Goal: Task Accomplishment & Management: Use online tool/utility

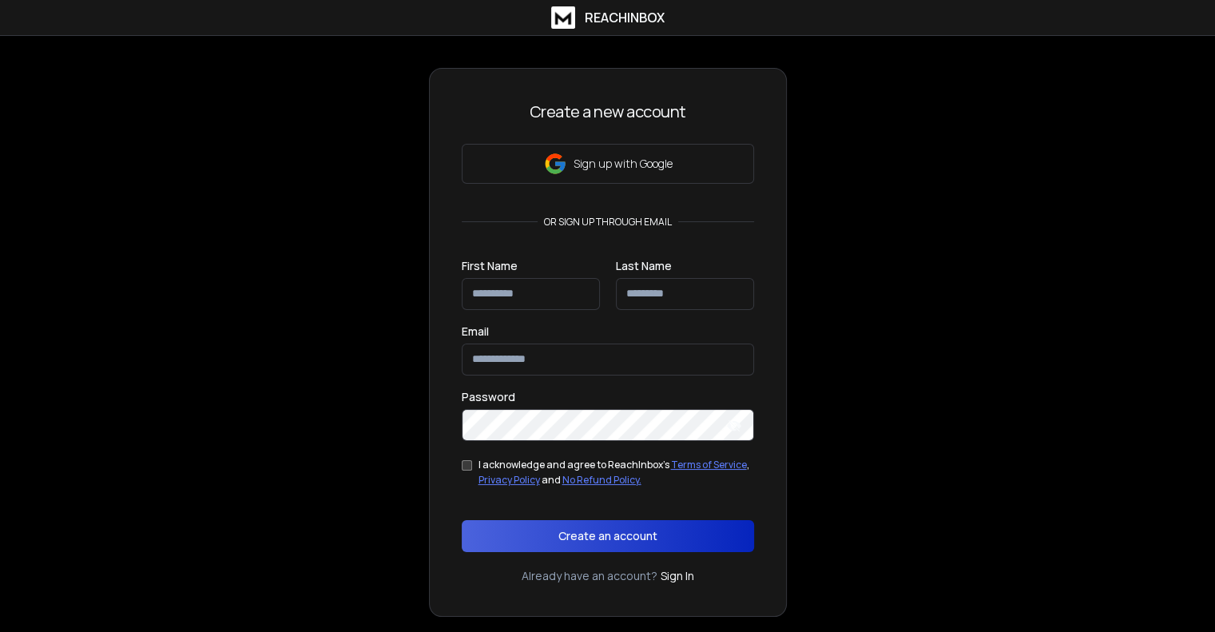
click at [531, 165] on button "Sign up with Google" at bounding box center [608, 164] width 292 height 40
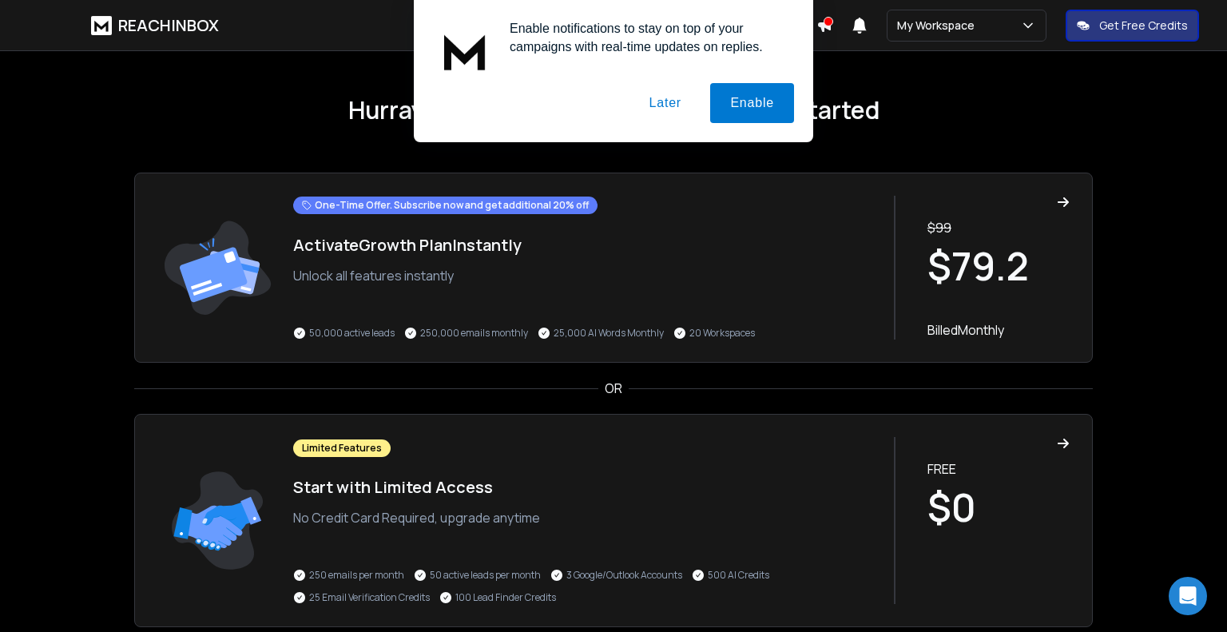
click at [670, 95] on button "Later" at bounding box center [665, 103] width 72 height 40
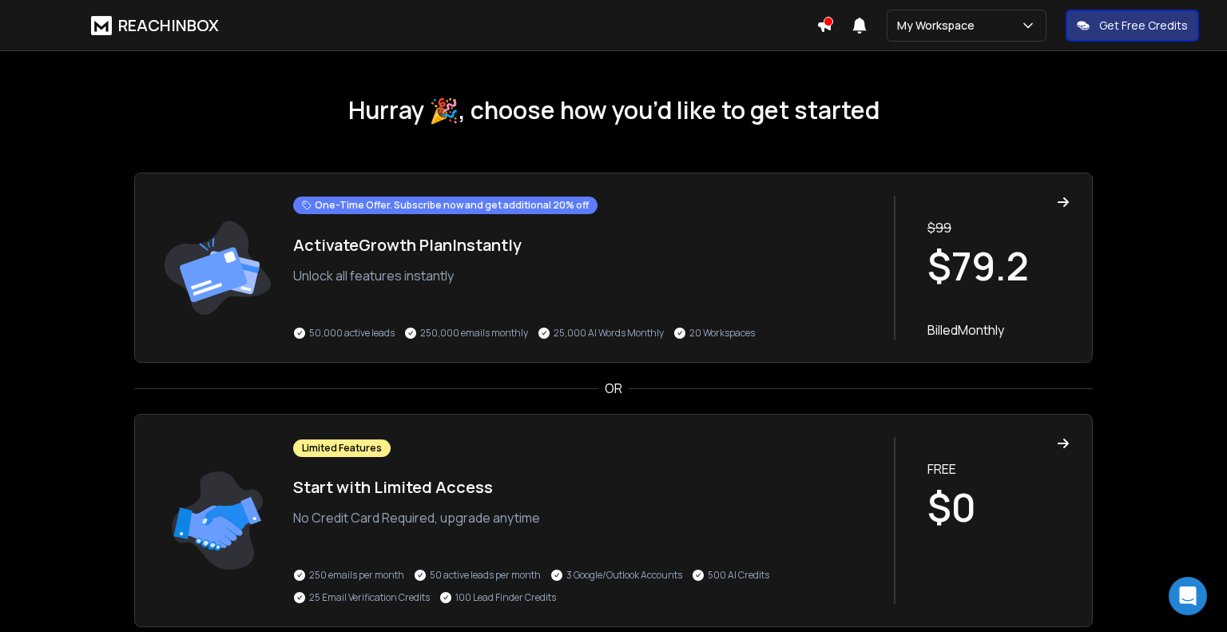
click at [757, 434] on div "Limited Features Start with Limited Access No Credit Card Required, upgrade any…" at bounding box center [613, 520] width 959 height 213
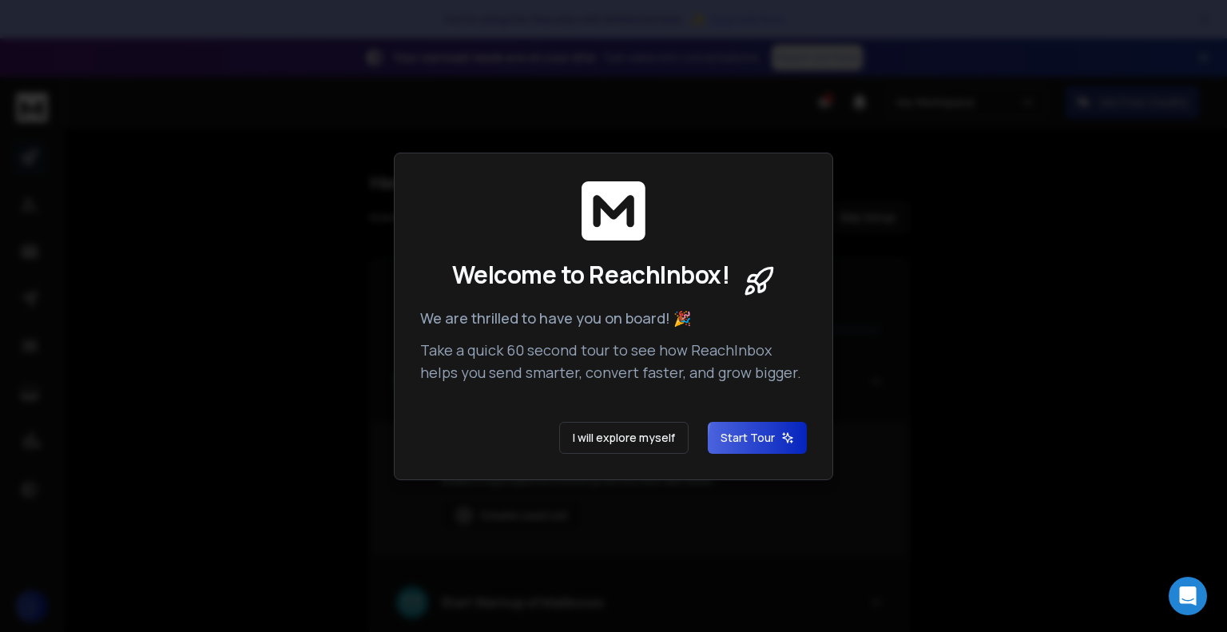
click at [732, 437] on span "Start Tour" at bounding box center [758, 438] width 74 height 16
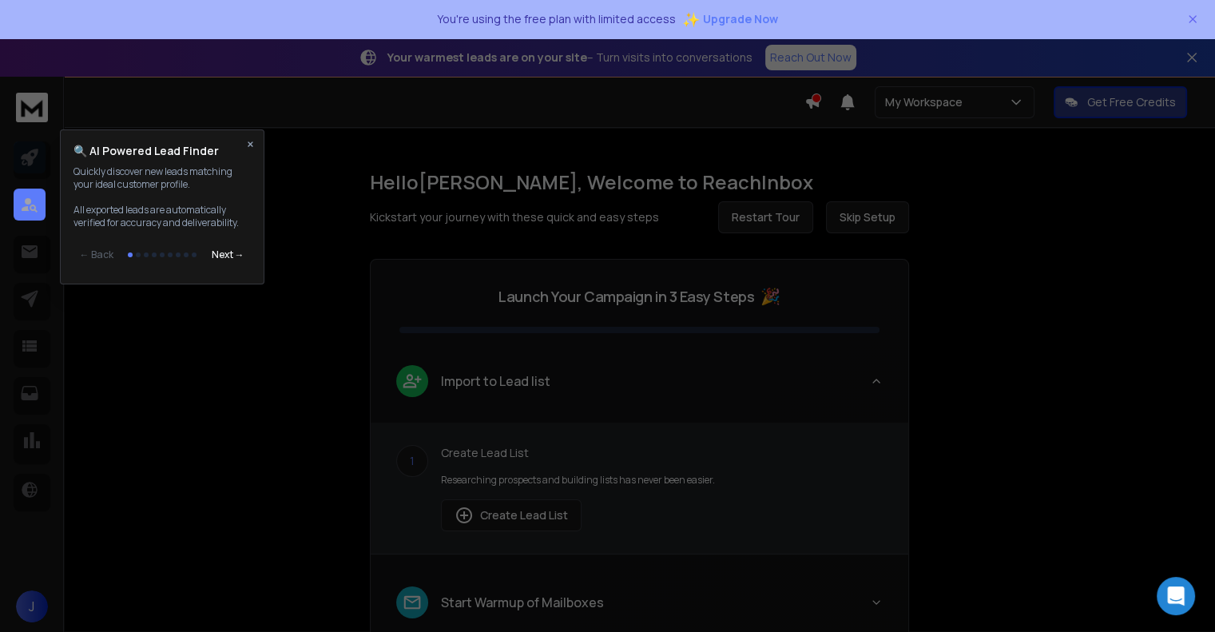
click at [233, 258] on button "Next →" at bounding box center [228, 255] width 46 height 32
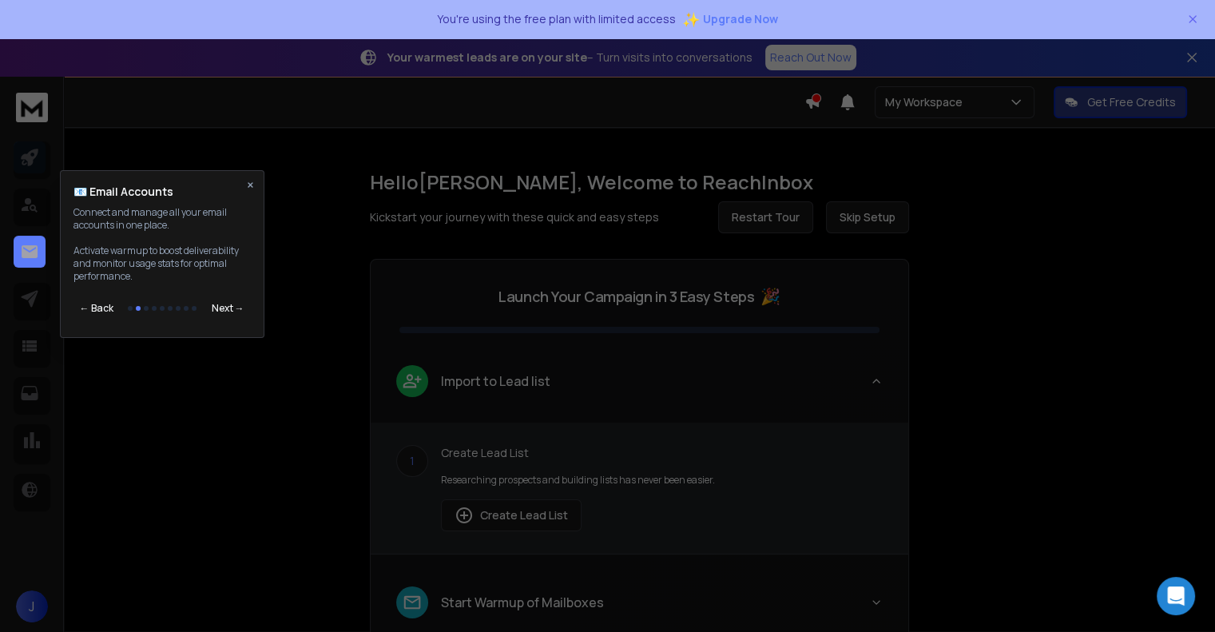
click at [240, 307] on button "Next →" at bounding box center [228, 308] width 46 height 32
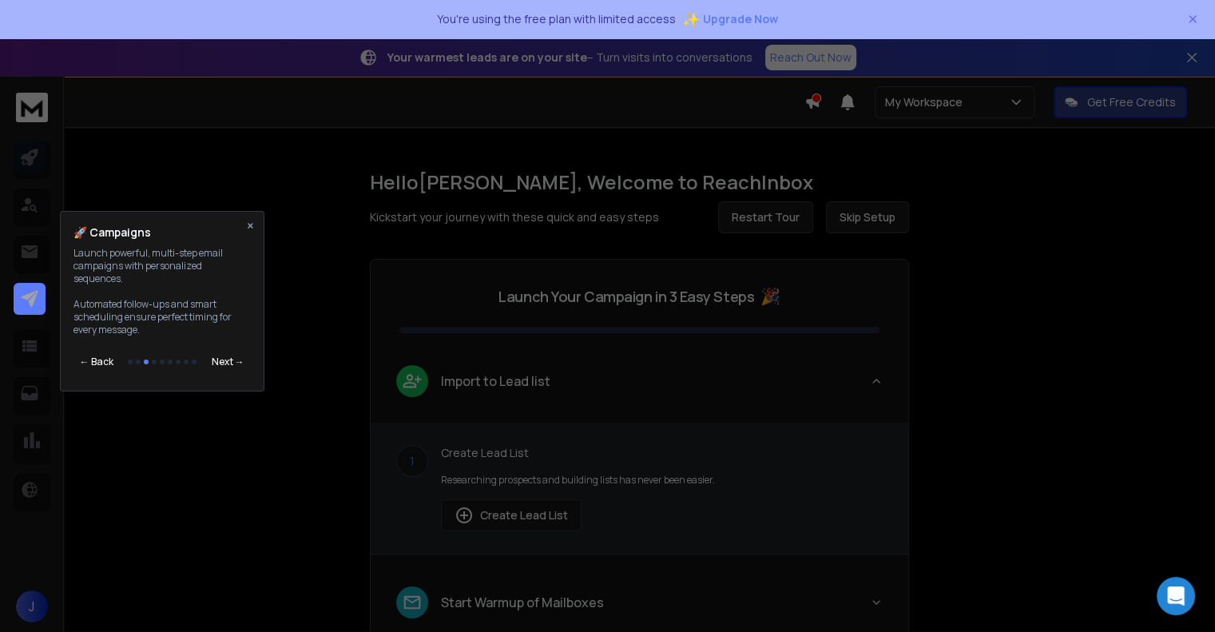
click at [228, 366] on button "Next →" at bounding box center [228, 362] width 46 height 32
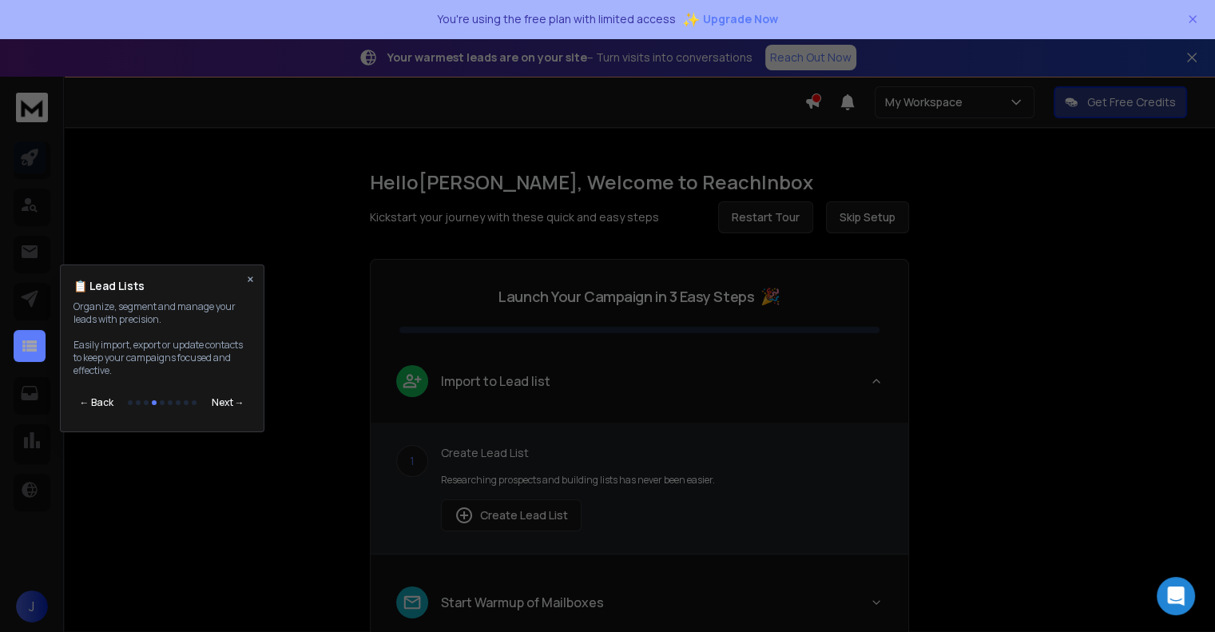
click at [229, 403] on button "Next →" at bounding box center [228, 403] width 46 height 32
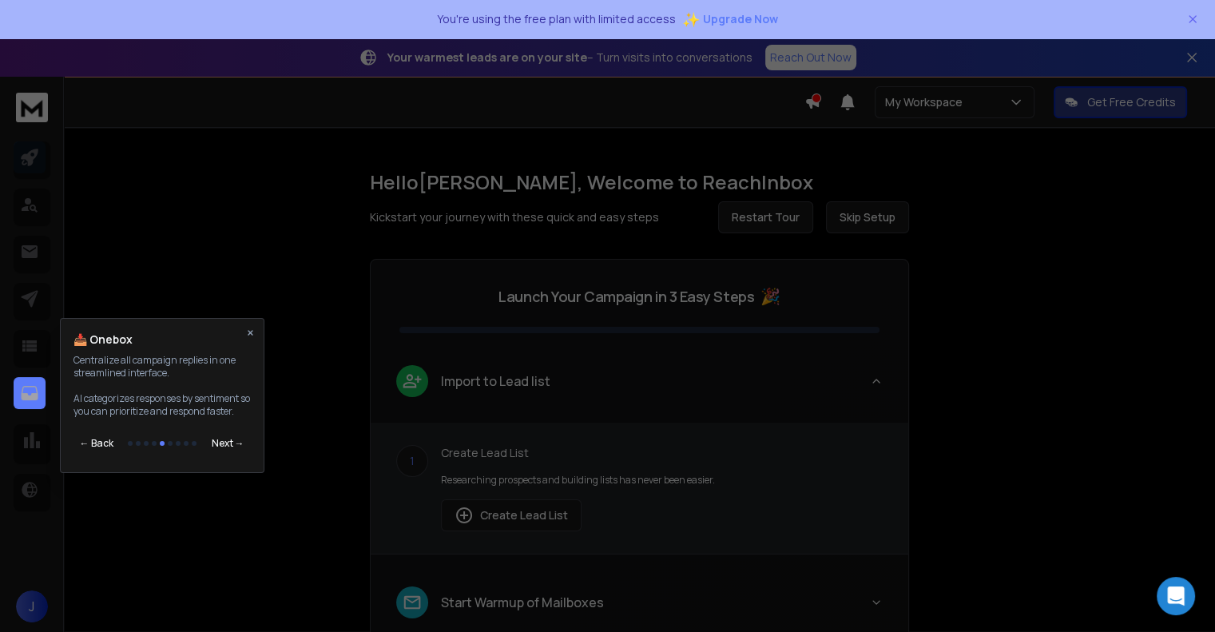
click at [101, 439] on button "← Back" at bounding box center [97, 443] width 46 height 32
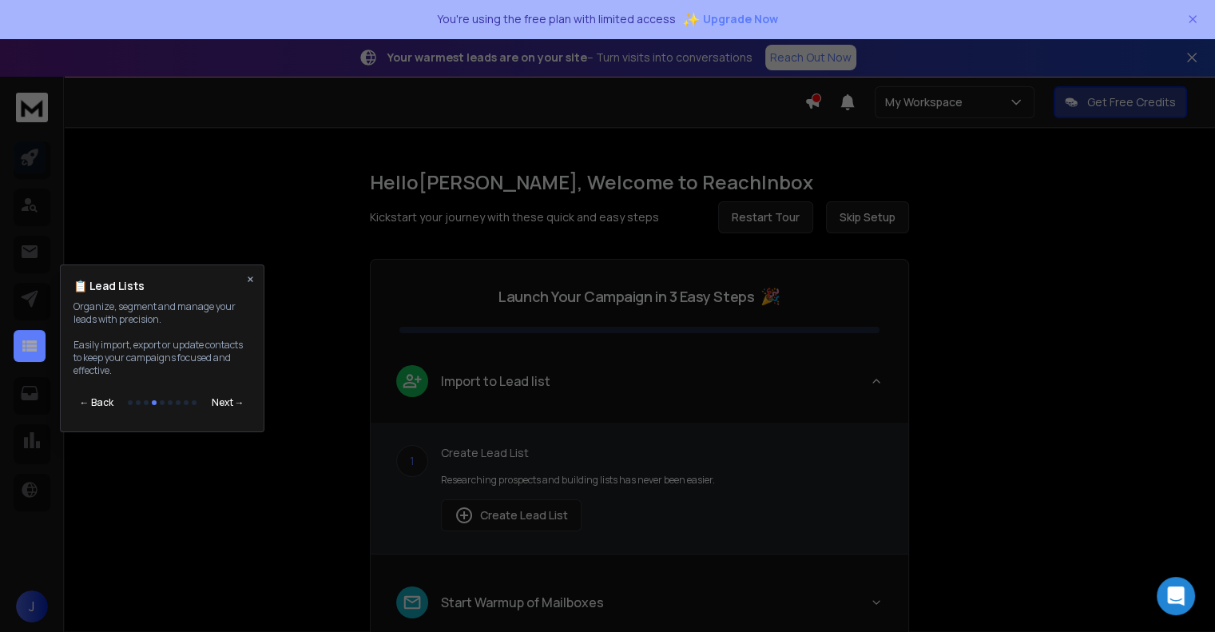
click at [101, 405] on button "← Back" at bounding box center [97, 403] width 46 height 32
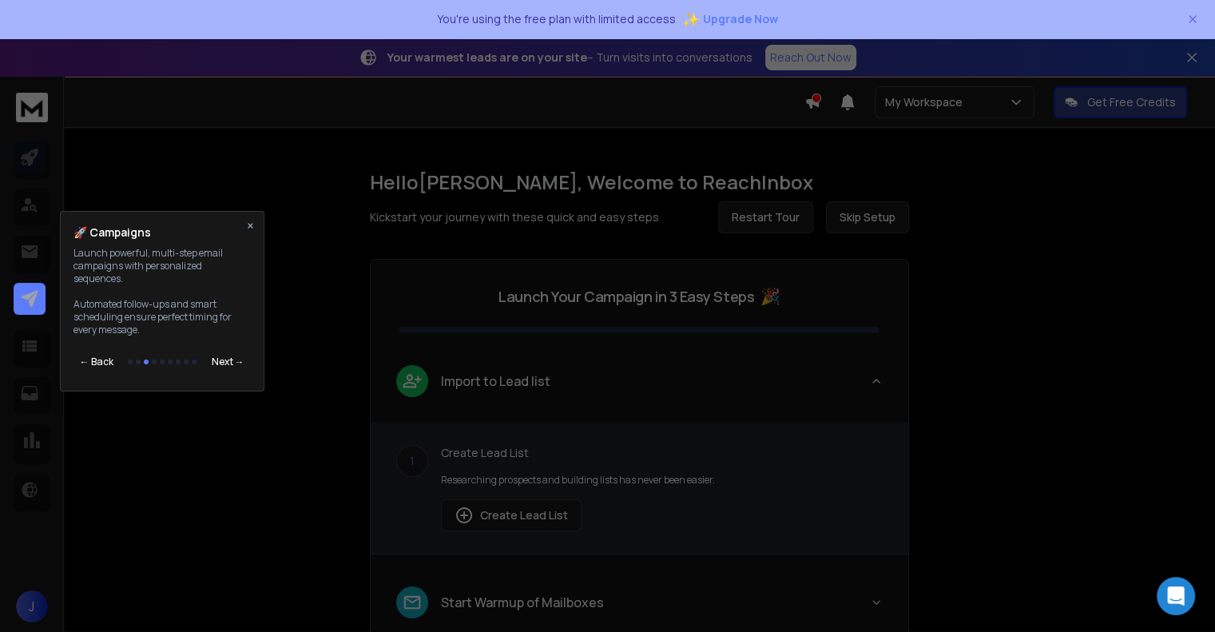
click at [99, 355] on button "← Back" at bounding box center [97, 362] width 46 height 32
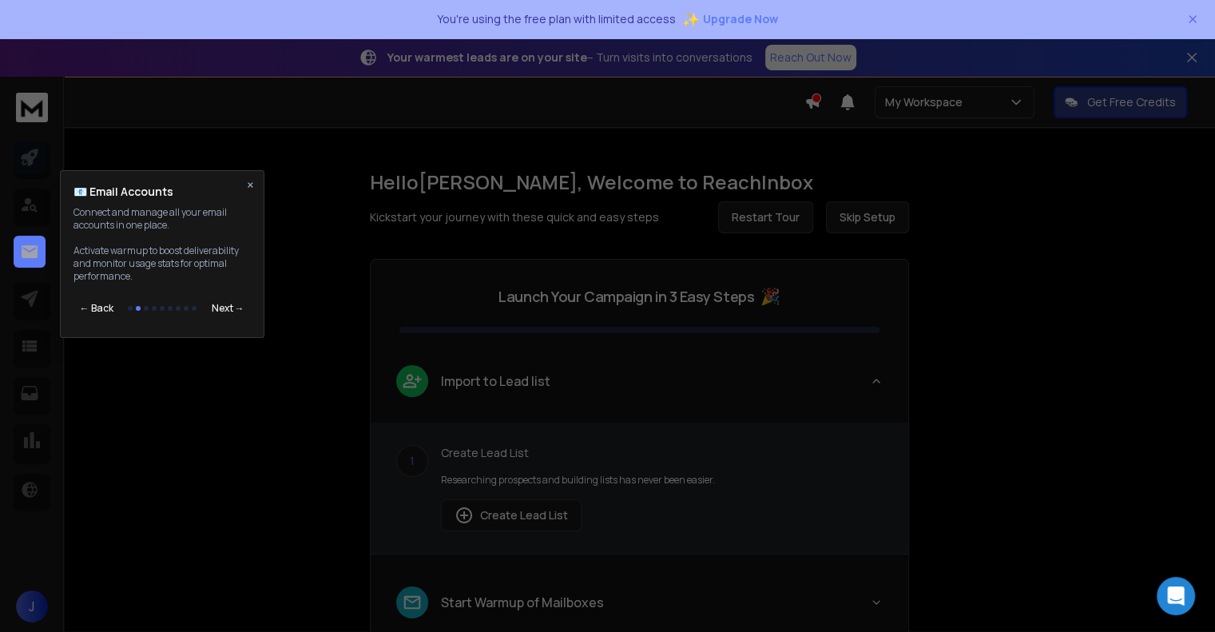
click at [99, 309] on button "← Back" at bounding box center [97, 308] width 46 height 32
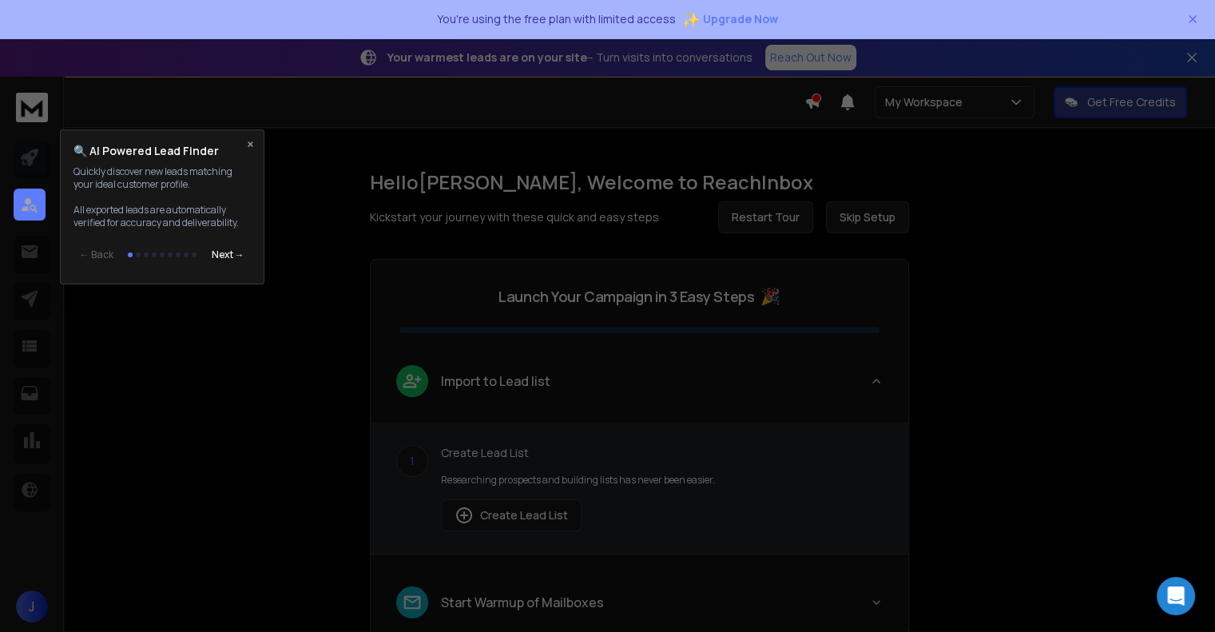
click at [230, 258] on button "Next →" at bounding box center [228, 255] width 46 height 32
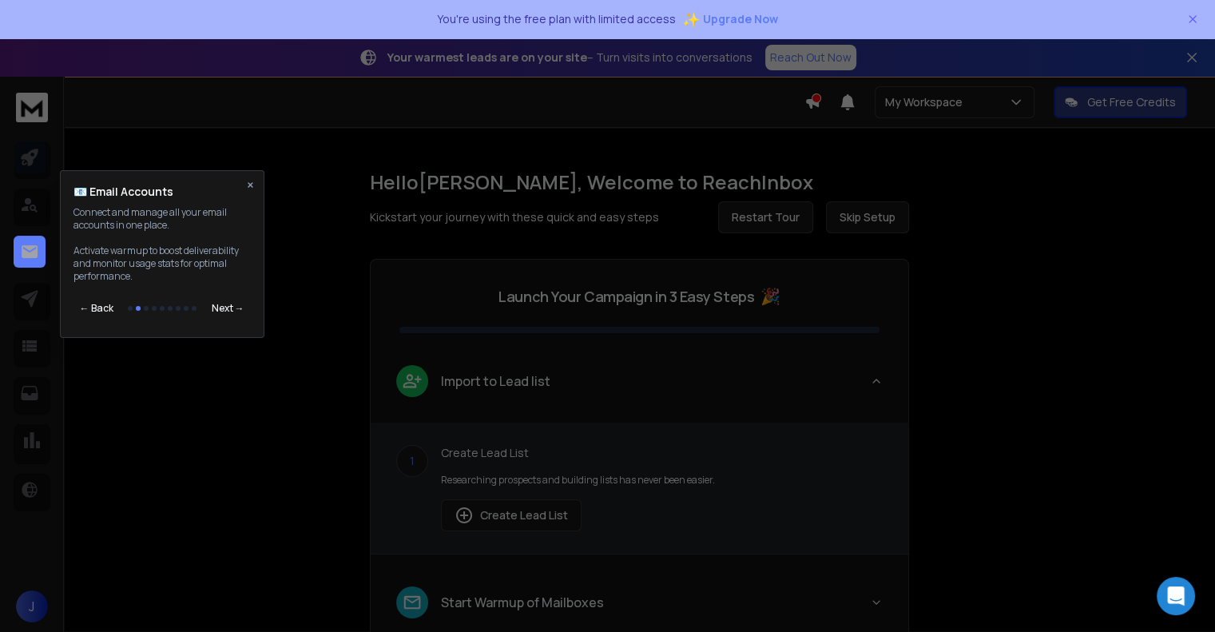
click at [227, 306] on button "Next →" at bounding box center [228, 308] width 46 height 32
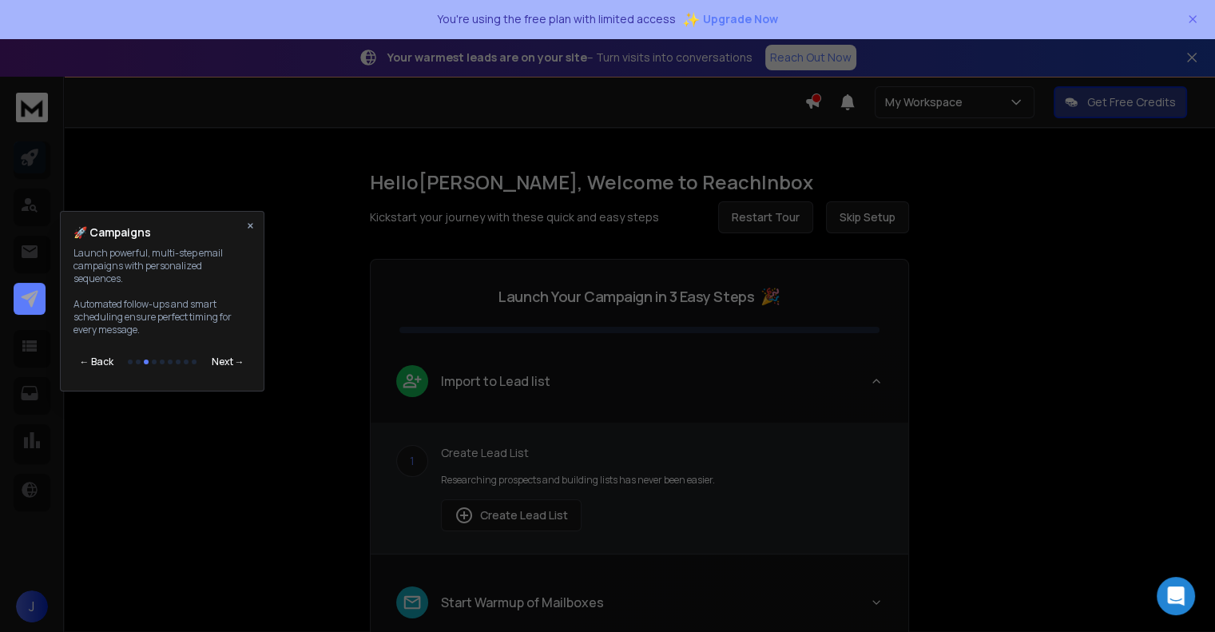
click at [230, 362] on button "Next →" at bounding box center [228, 362] width 46 height 32
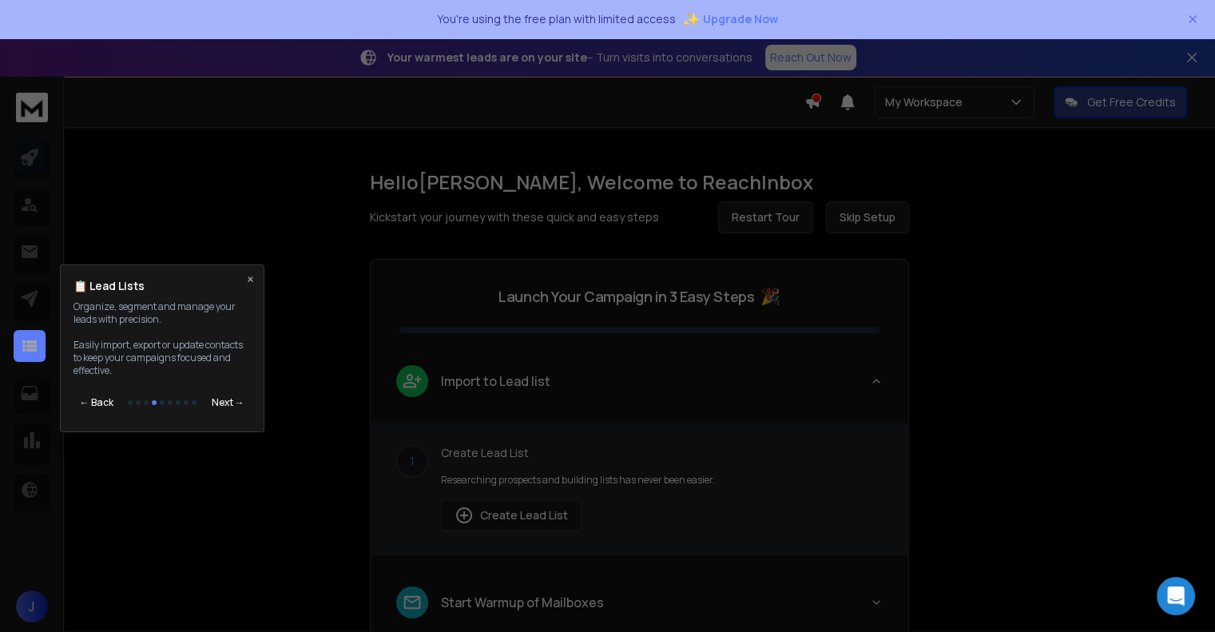
click at [231, 405] on button "Next →" at bounding box center [228, 403] width 46 height 32
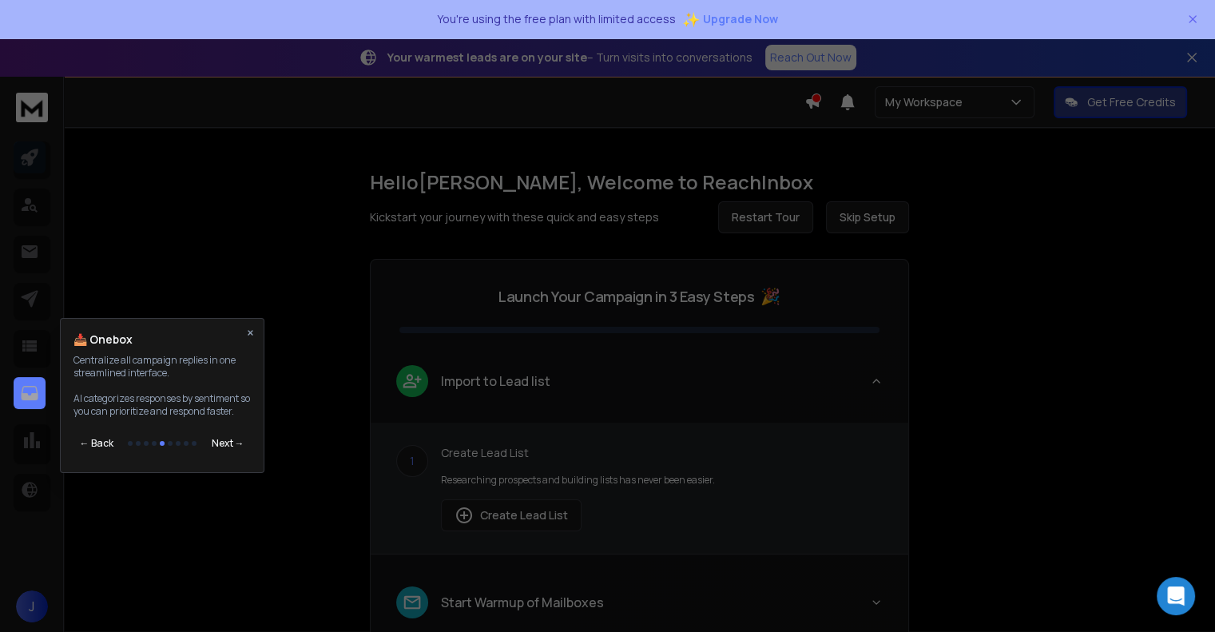
click at [230, 439] on button "Next →" at bounding box center [228, 443] width 46 height 32
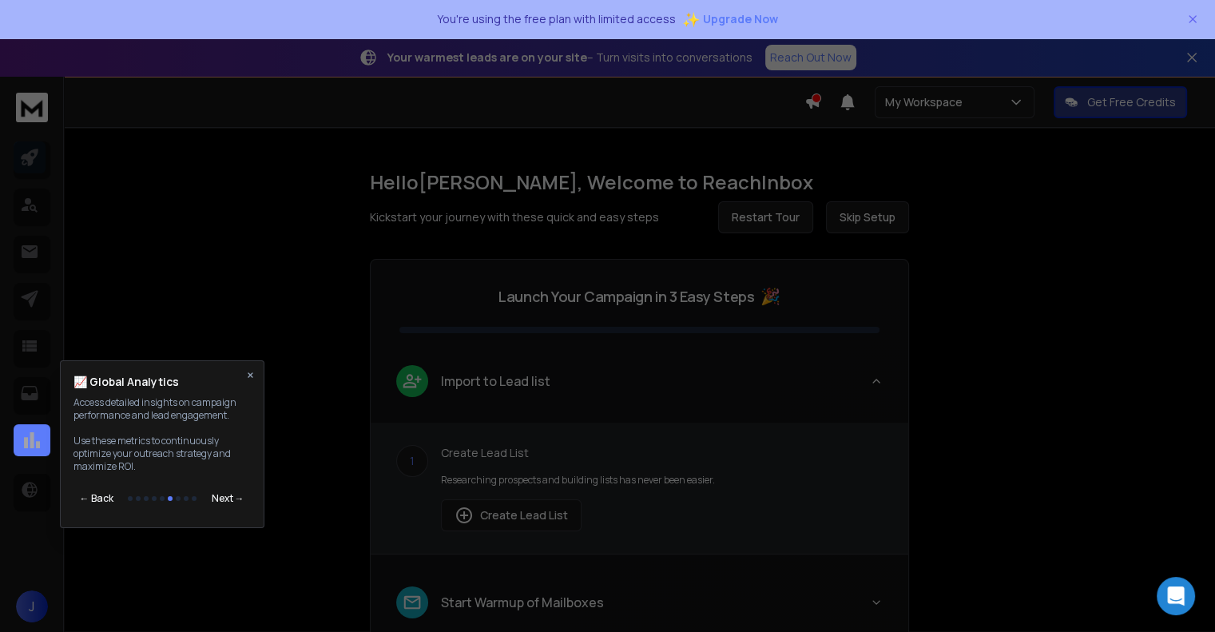
click at [237, 498] on button "Next →" at bounding box center [228, 499] width 46 height 32
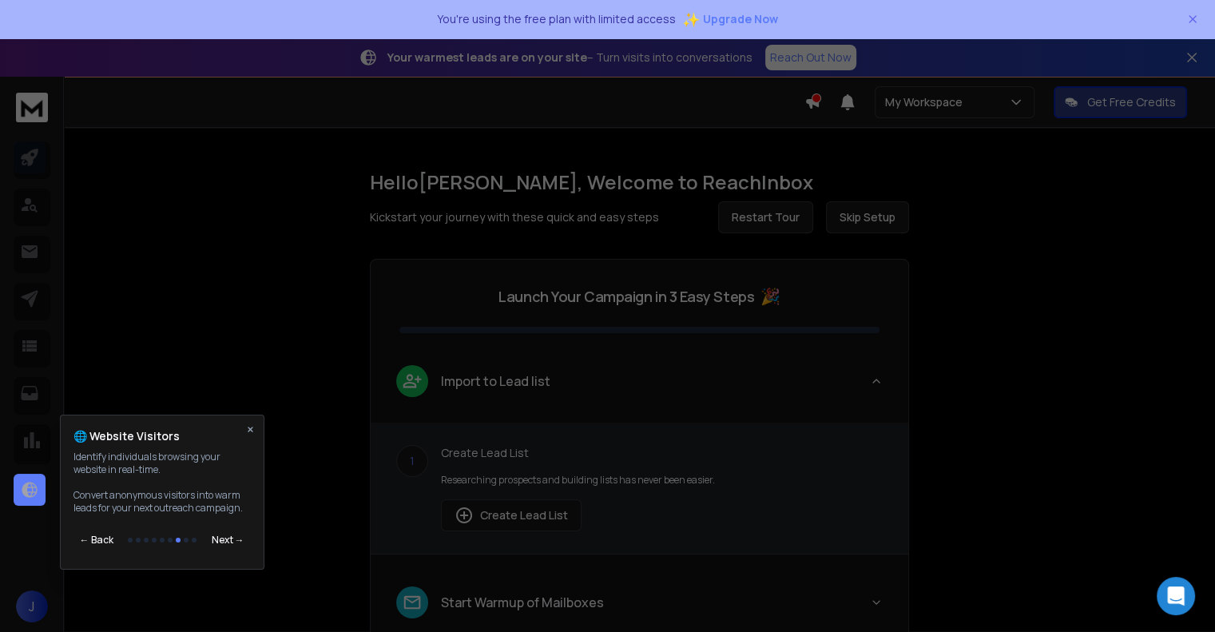
click at [232, 538] on button "Next →" at bounding box center [228, 540] width 46 height 32
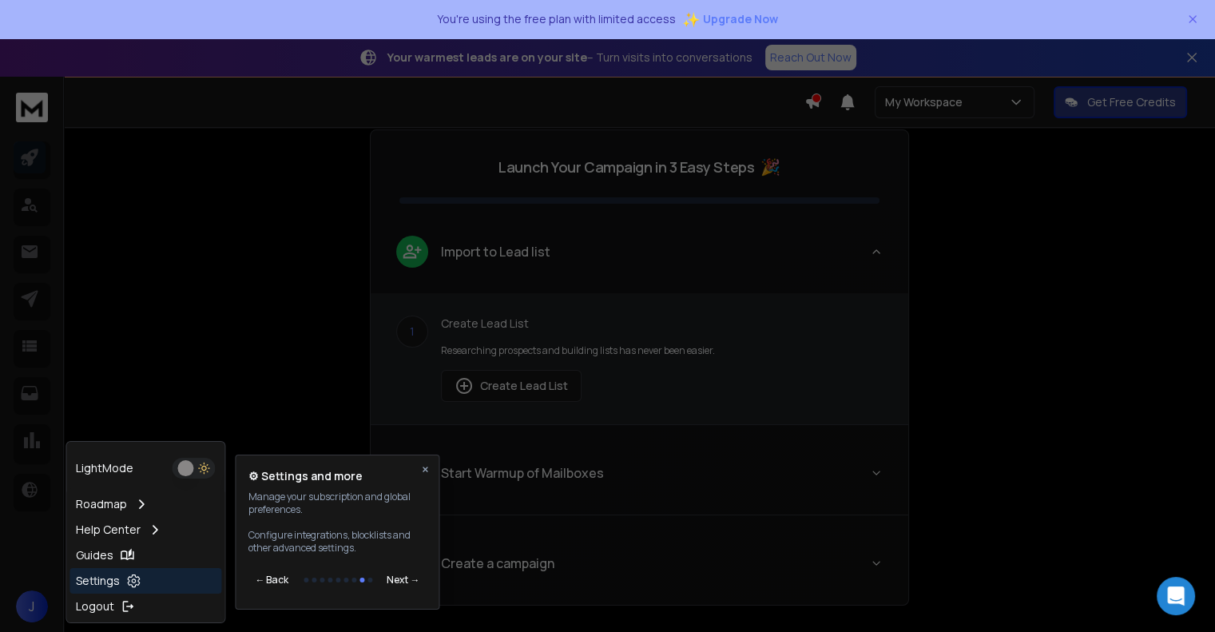
scroll to position [128, 0]
click at [260, 571] on button "← Back" at bounding box center [271, 580] width 46 height 32
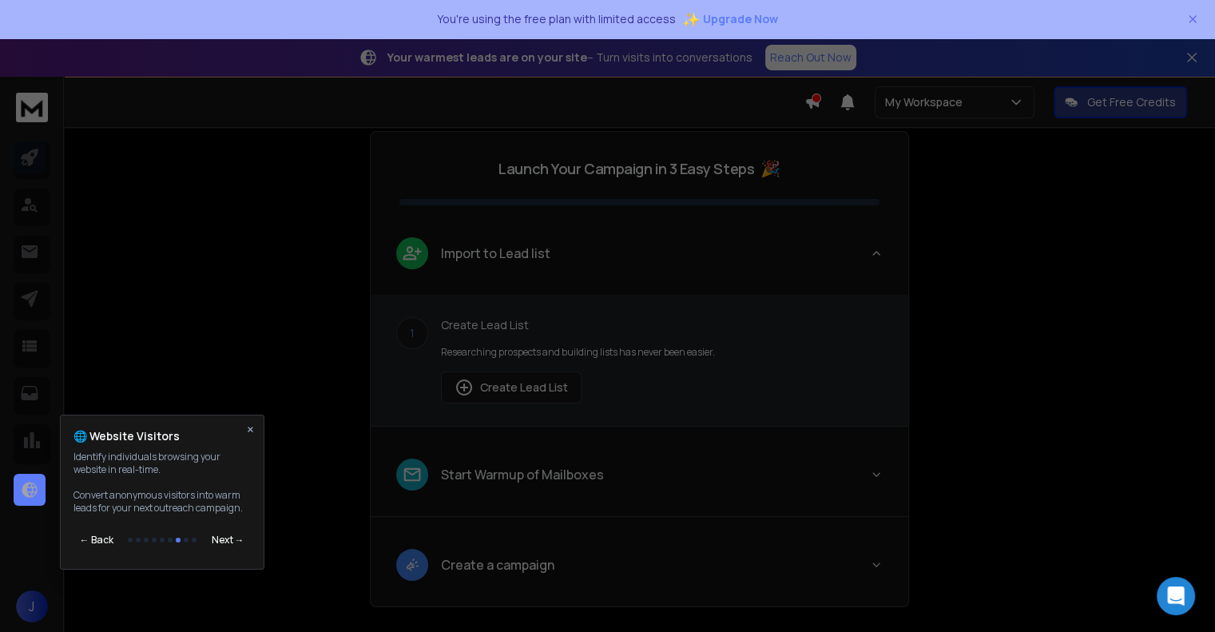
click at [106, 539] on button "← Back" at bounding box center [97, 540] width 46 height 32
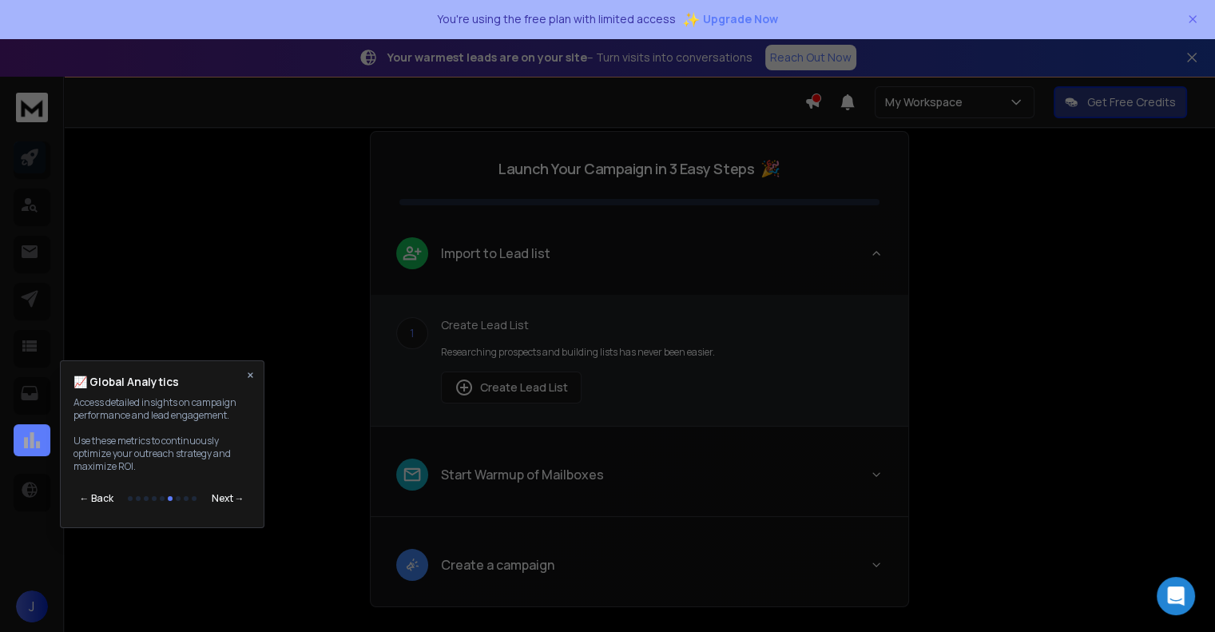
click at [94, 488] on button "← Back" at bounding box center [97, 499] width 46 height 32
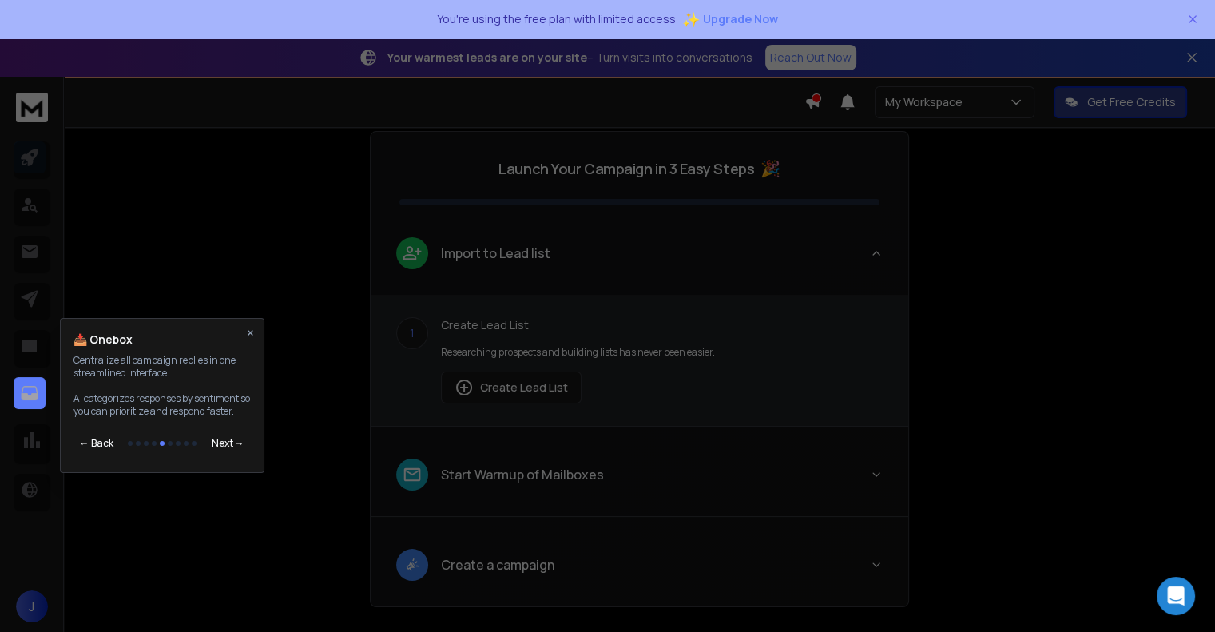
click at [229, 443] on button "Next →" at bounding box center [228, 443] width 46 height 32
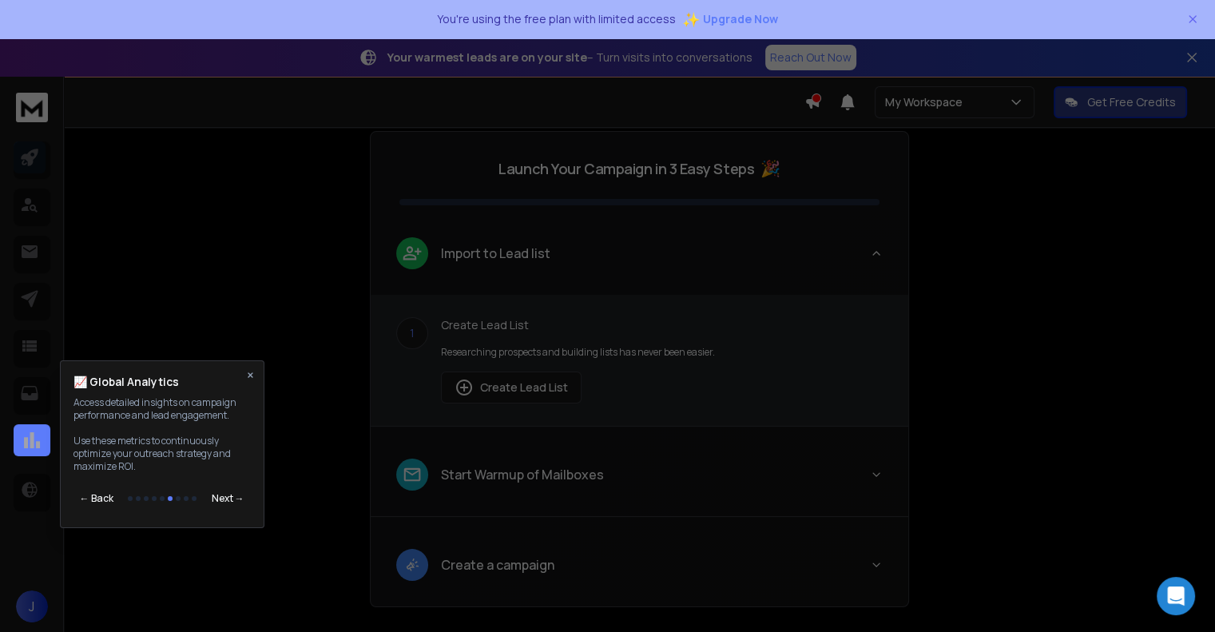
click at [224, 500] on button "Next →" at bounding box center [228, 499] width 46 height 32
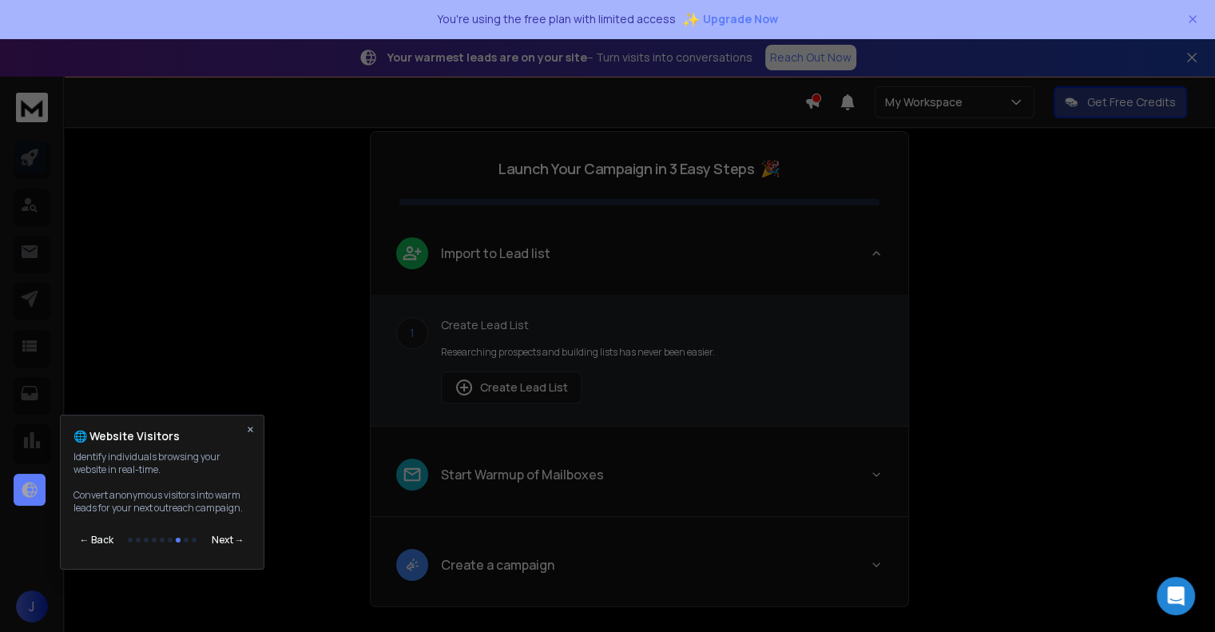
click at [224, 546] on button "Next →" at bounding box center [228, 540] width 46 height 32
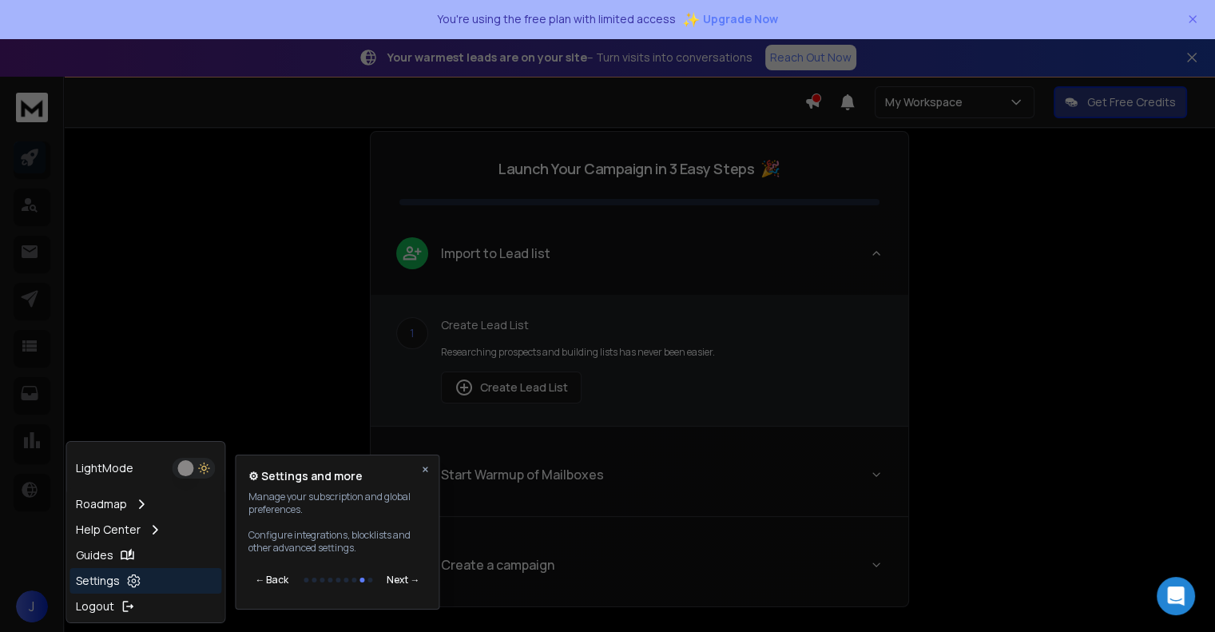
click at [409, 579] on button "Next →" at bounding box center [403, 580] width 46 height 32
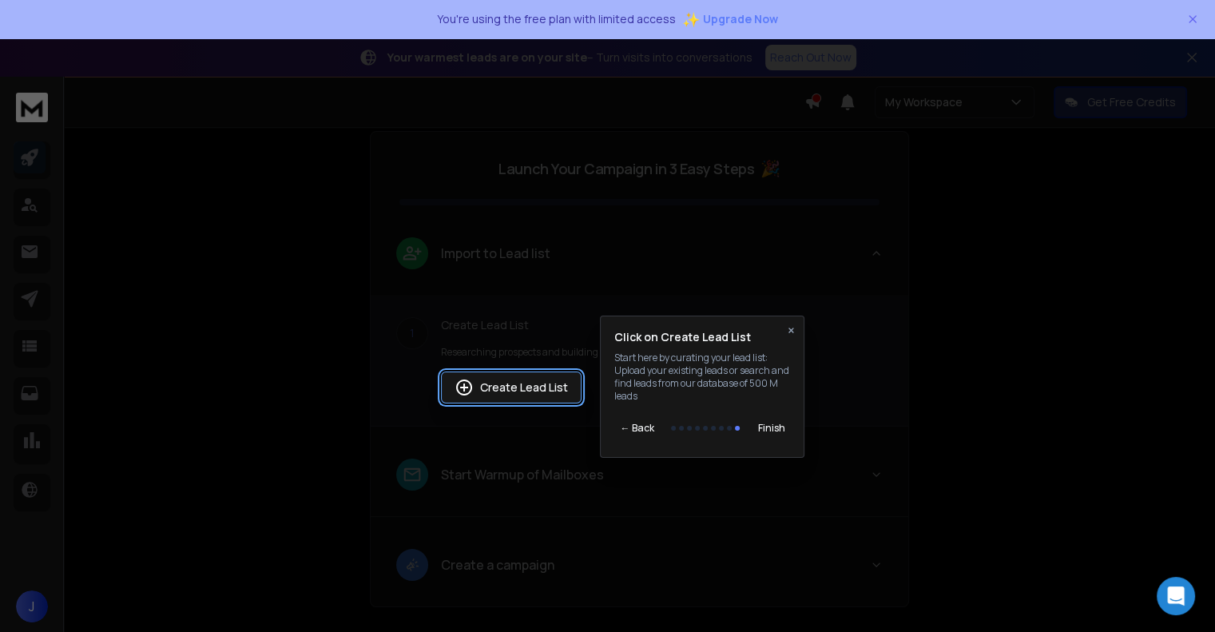
click at [779, 429] on button "Finish" at bounding box center [771, 428] width 40 height 32
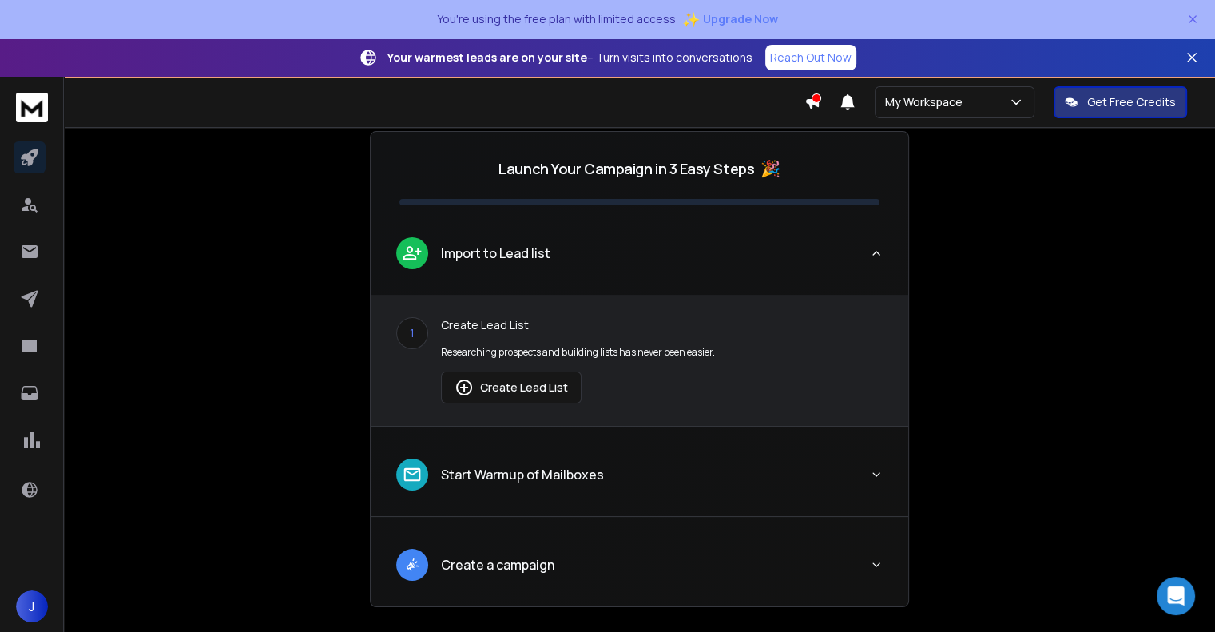
click at [534, 252] on p "Import to Lead list" at bounding box center [495, 253] width 109 height 19
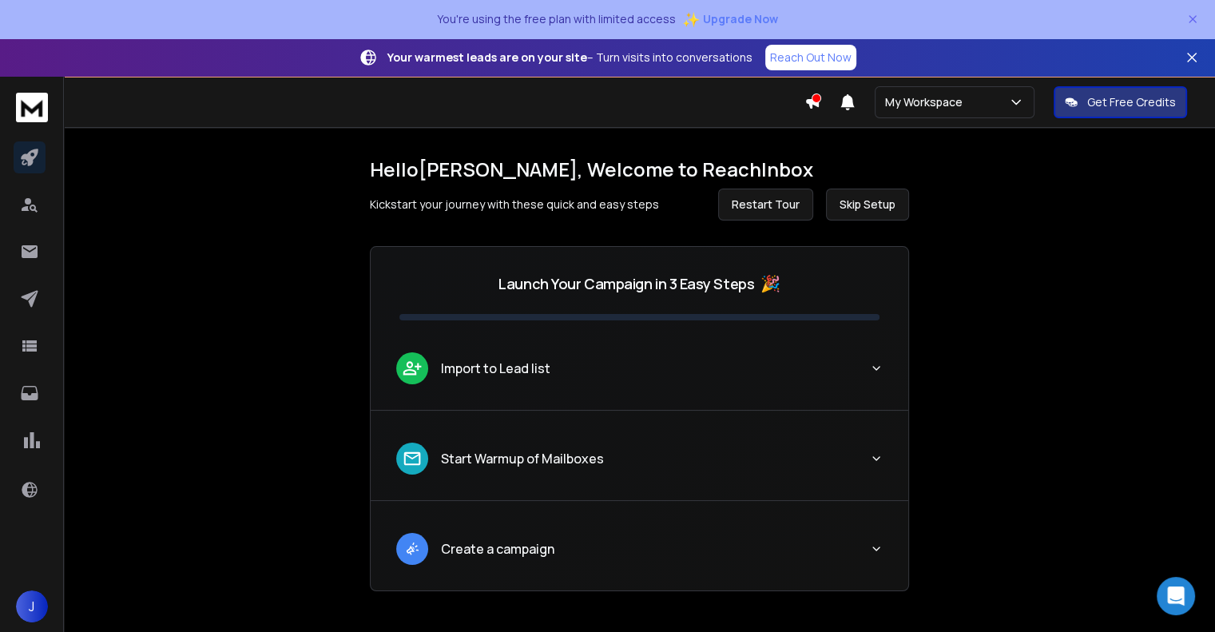
click at [545, 376] on p "Import to Lead list" at bounding box center [495, 368] width 109 height 19
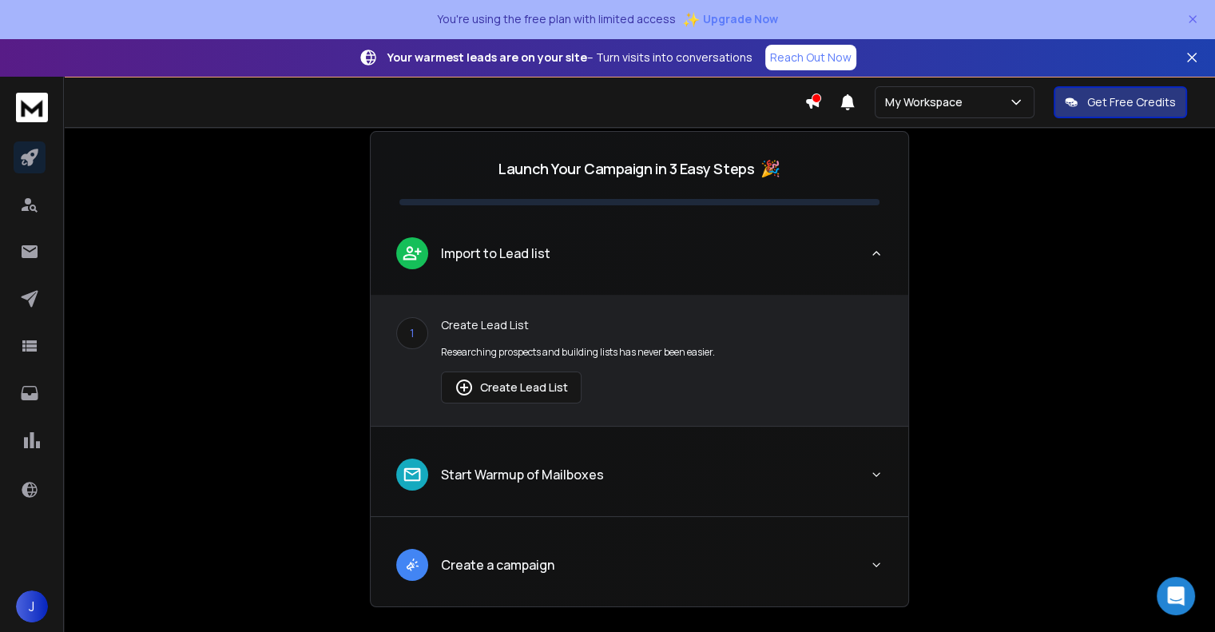
click at [527, 386] on button "Create Lead List" at bounding box center [511, 388] width 141 height 32
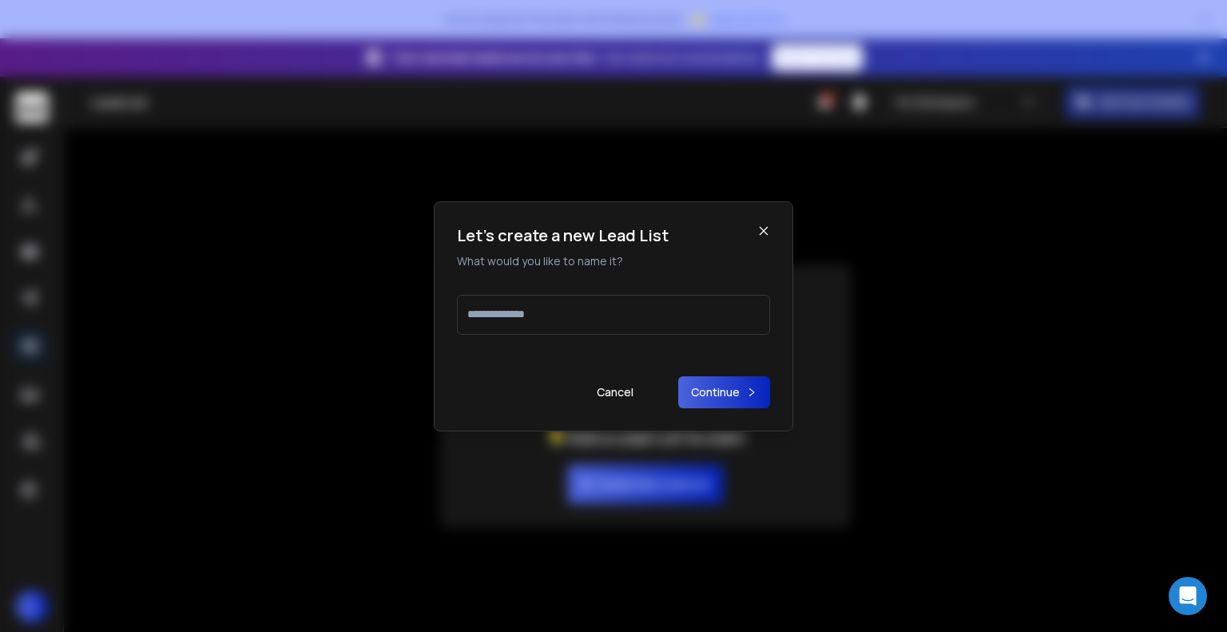
click at [503, 308] on input at bounding box center [613, 315] width 313 height 40
type input "**********"
click at [725, 399] on button "Continue" at bounding box center [724, 392] width 92 height 32
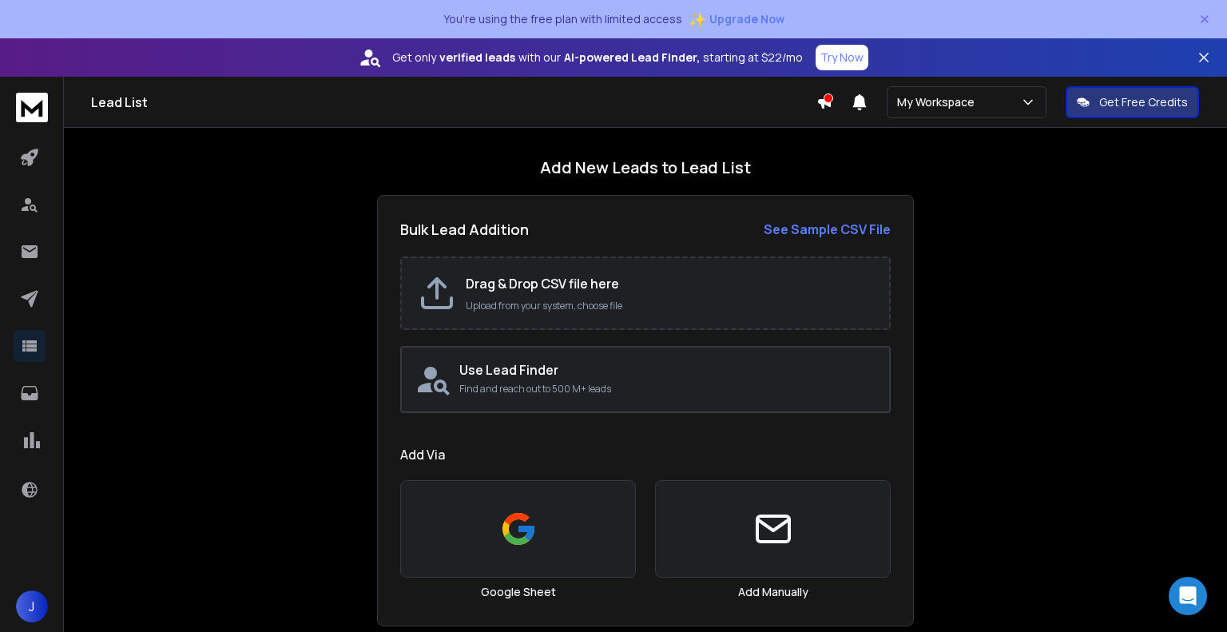
click at [608, 377] on h2 "Use Lead Finder" at bounding box center [667, 369] width 417 height 19
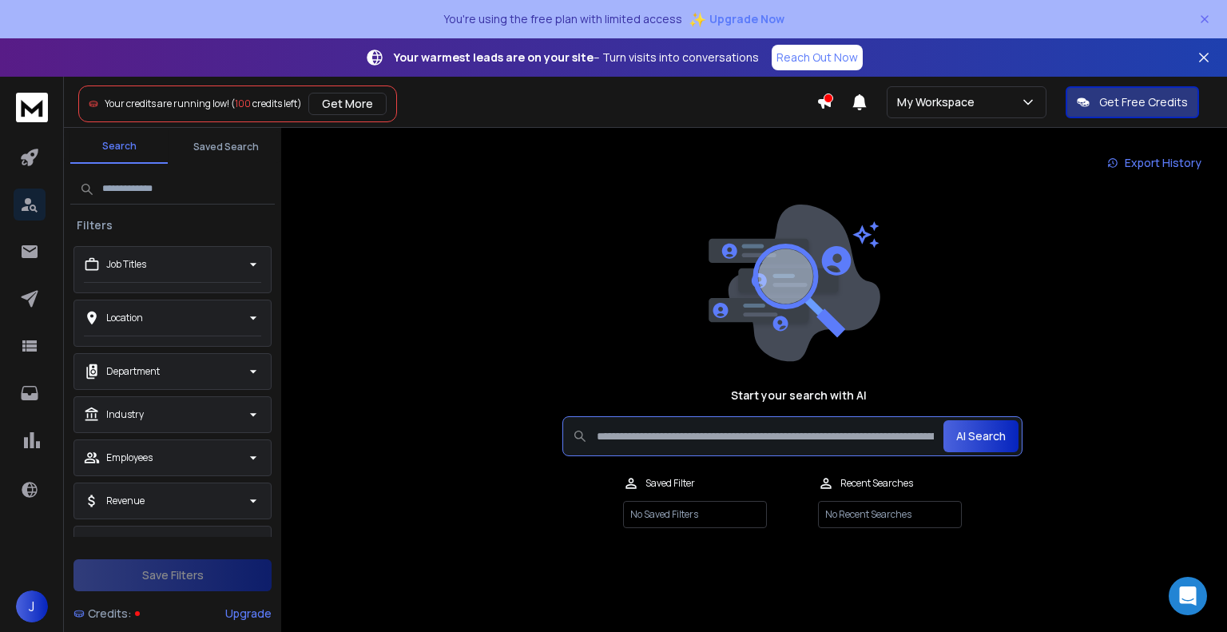
click at [206, 264] on div "Job Titles" at bounding box center [172, 264] width 177 height 16
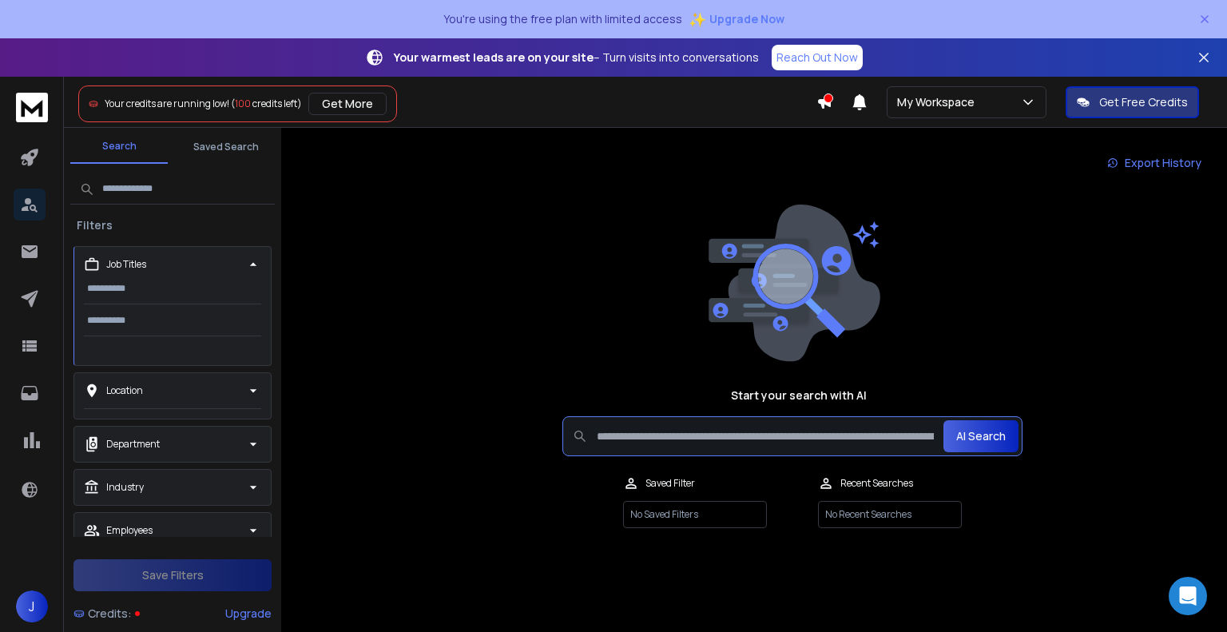
click at [162, 291] on input at bounding box center [172, 288] width 177 height 32
type input "**********"
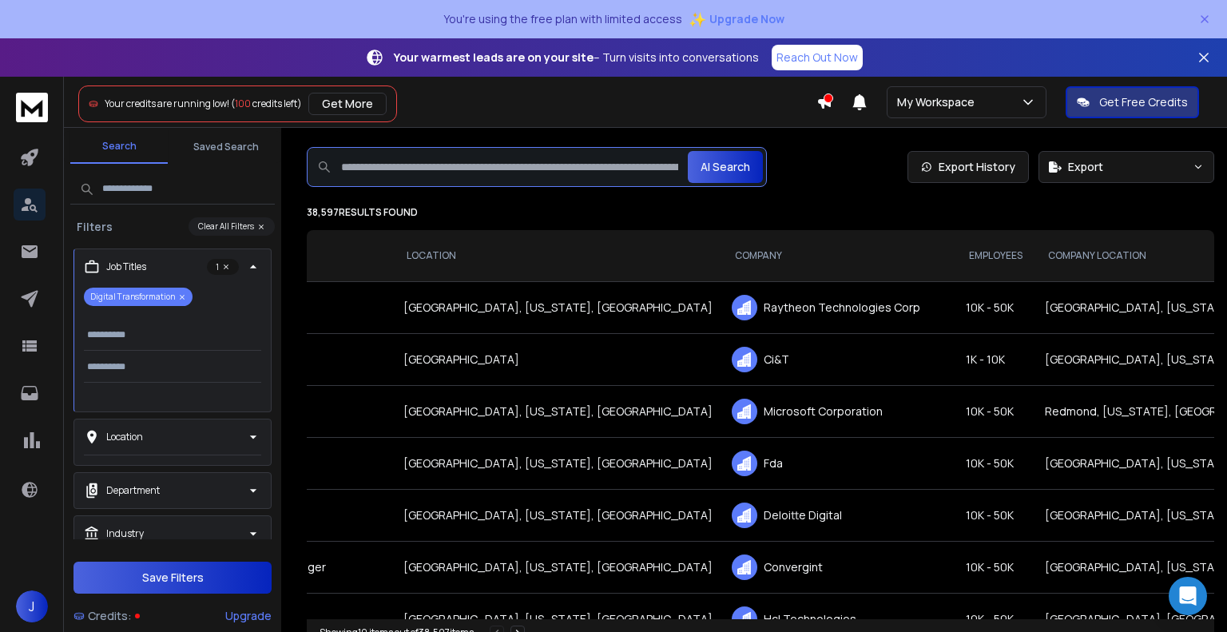
scroll to position [127, 0]
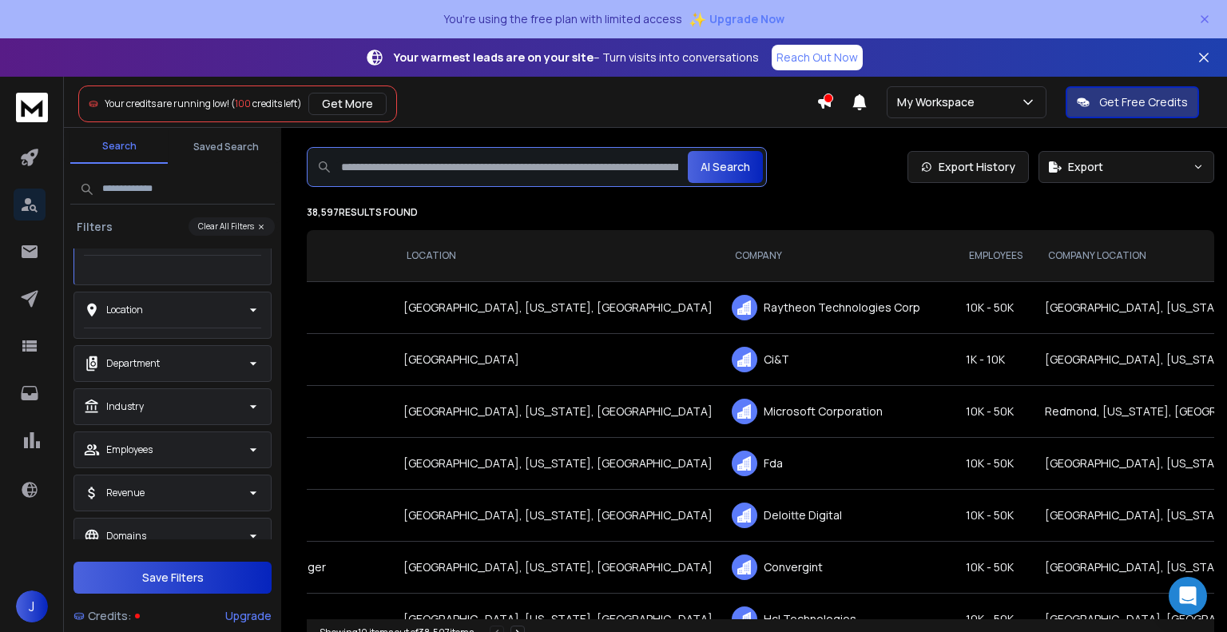
click at [160, 348] on div "Department" at bounding box center [173, 363] width 198 height 37
click at [165, 316] on div "Location" at bounding box center [172, 310] width 177 height 16
click at [99, 391] on div "Country" at bounding box center [126, 391] width 84 height 13
click at [92, 389] on button "Country" at bounding box center [90, 391] width 13 height 13
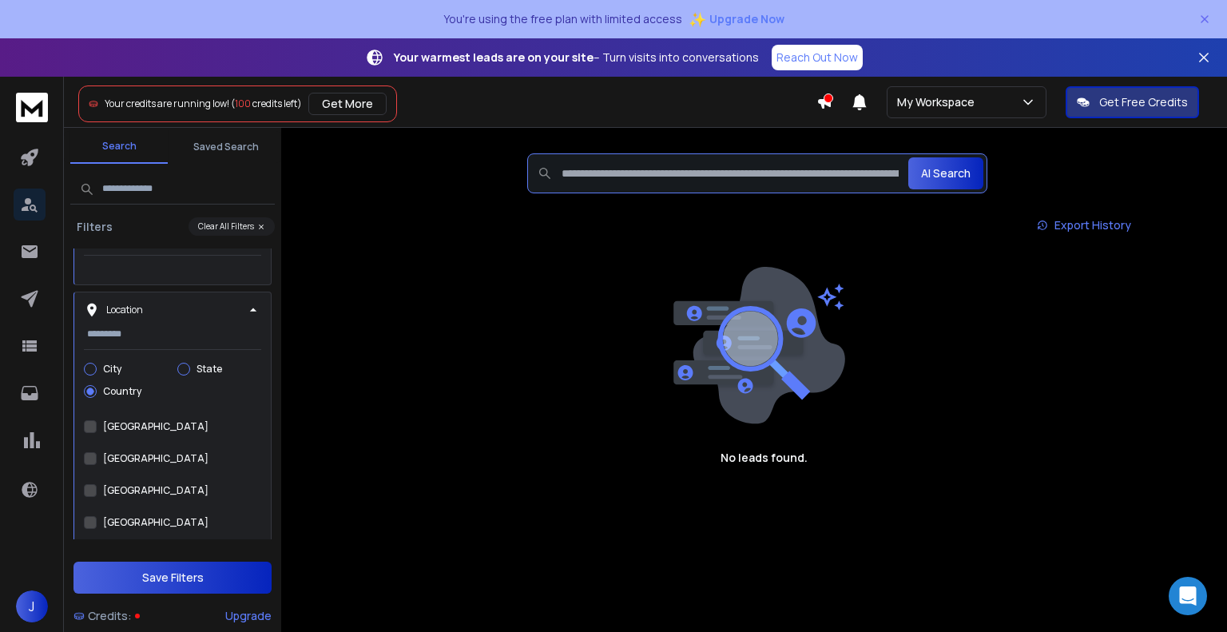
click at [93, 426] on States "[GEOGRAPHIC_DATA]" at bounding box center [90, 426] width 13 height 13
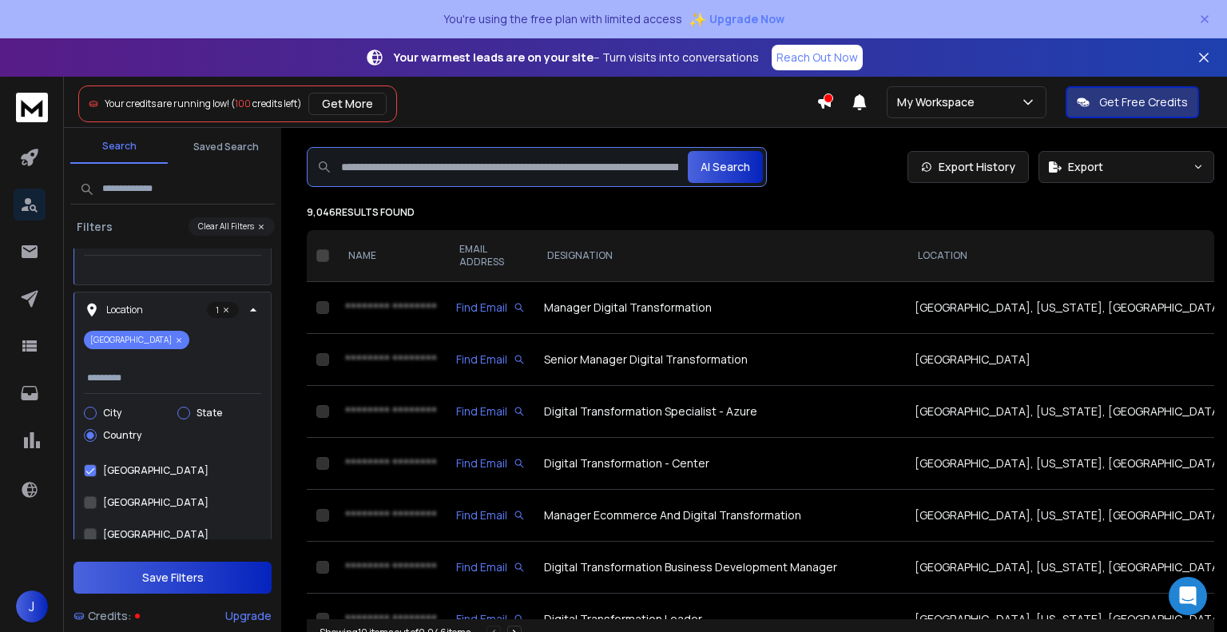
click at [178, 577] on button "Save Filters" at bounding box center [173, 578] width 198 height 32
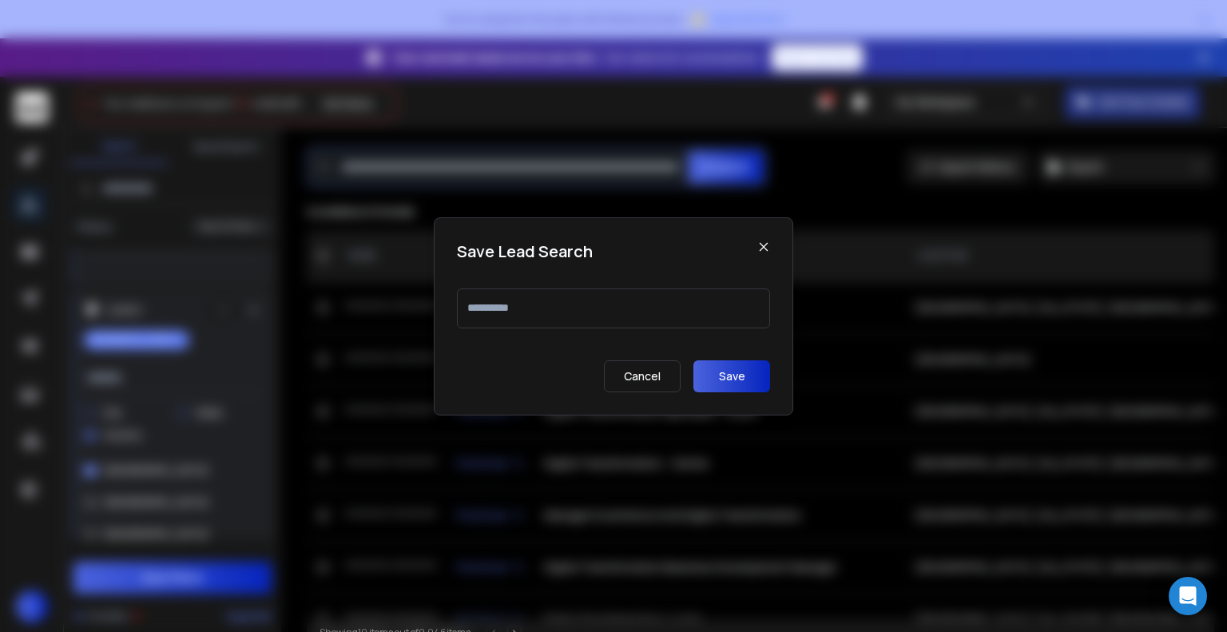
click at [649, 361] on button "Cancel" at bounding box center [642, 376] width 77 height 32
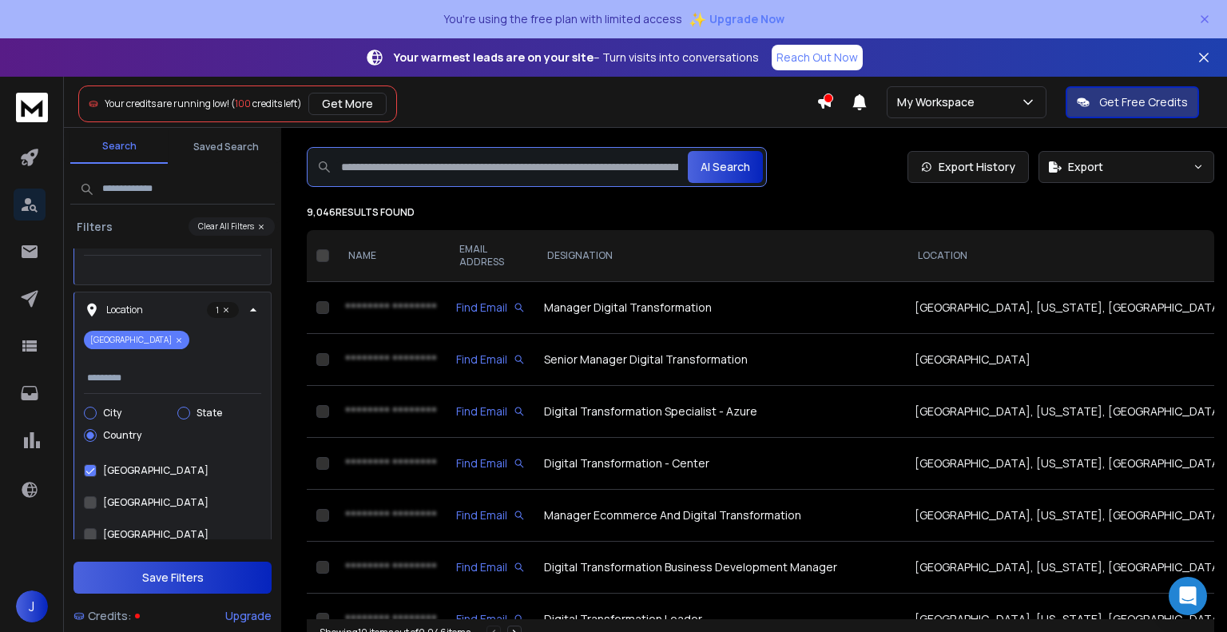
scroll to position [121, 0]
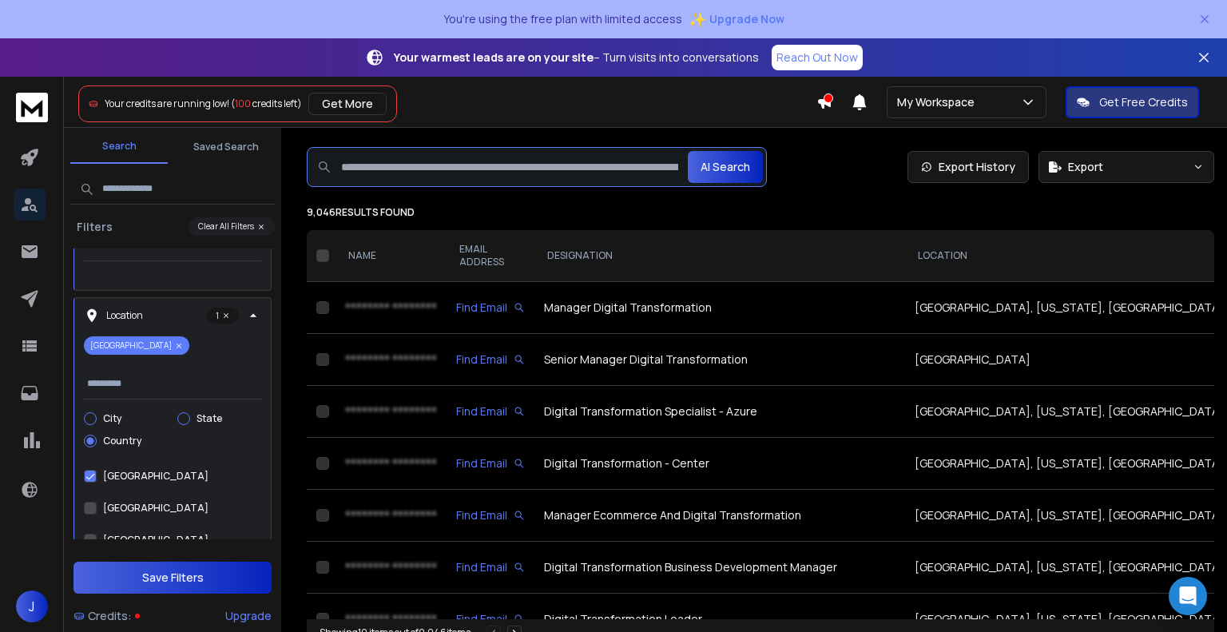
click at [153, 309] on div "Location 1" at bounding box center [172, 316] width 177 height 16
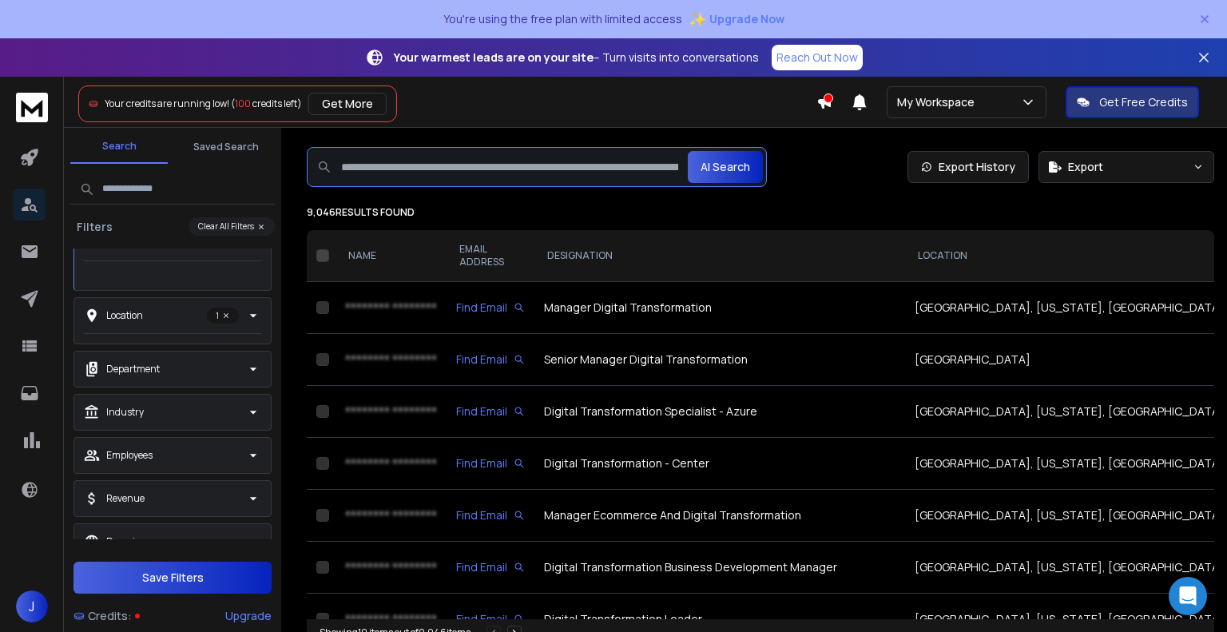
scroll to position [194, 0]
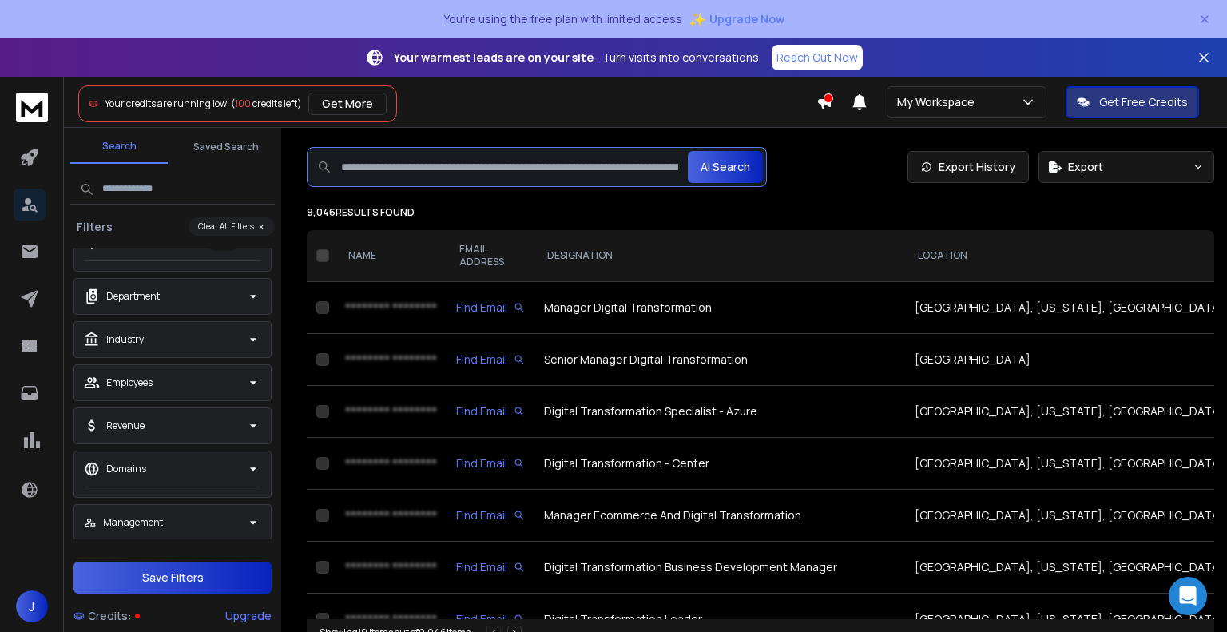
click at [173, 344] on div "Industry" at bounding box center [172, 340] width 177 height 16
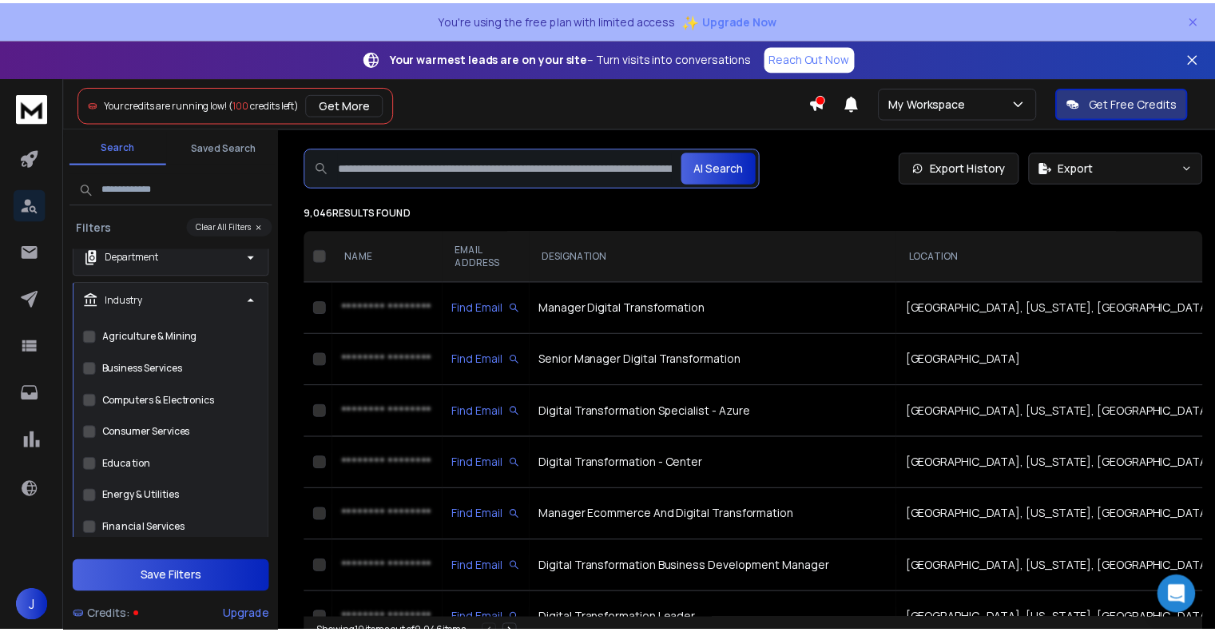
scroll to position [233, 0]
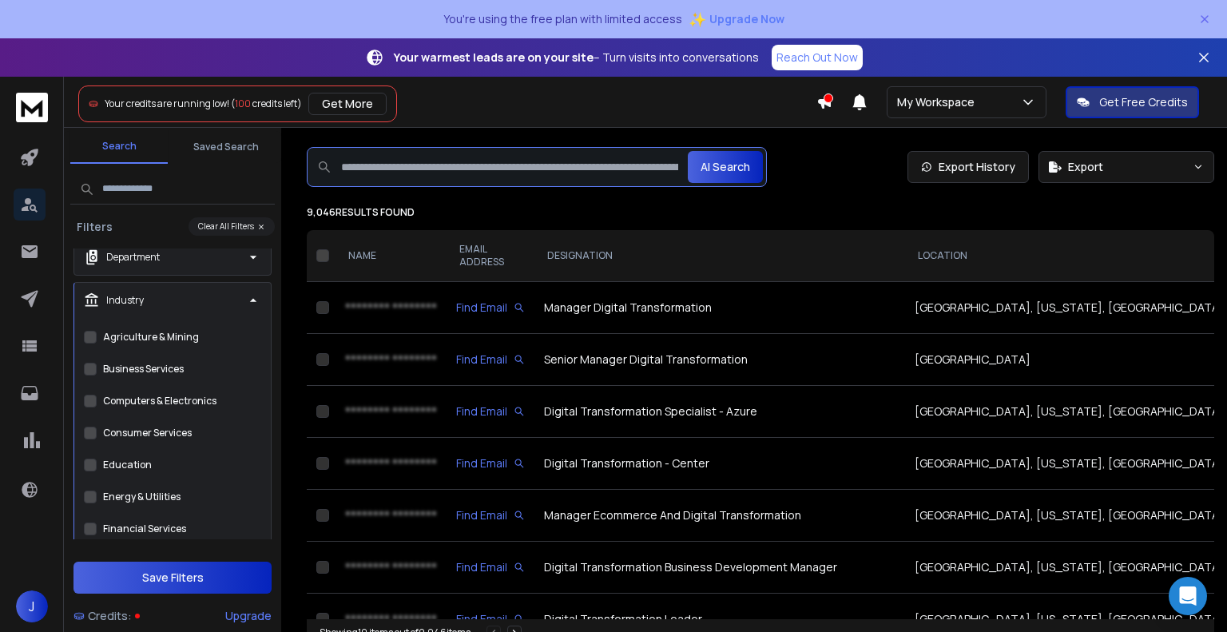
click at [92, 370] on Services "Business Services" at bounding box center [90, 369] width 13 height 13
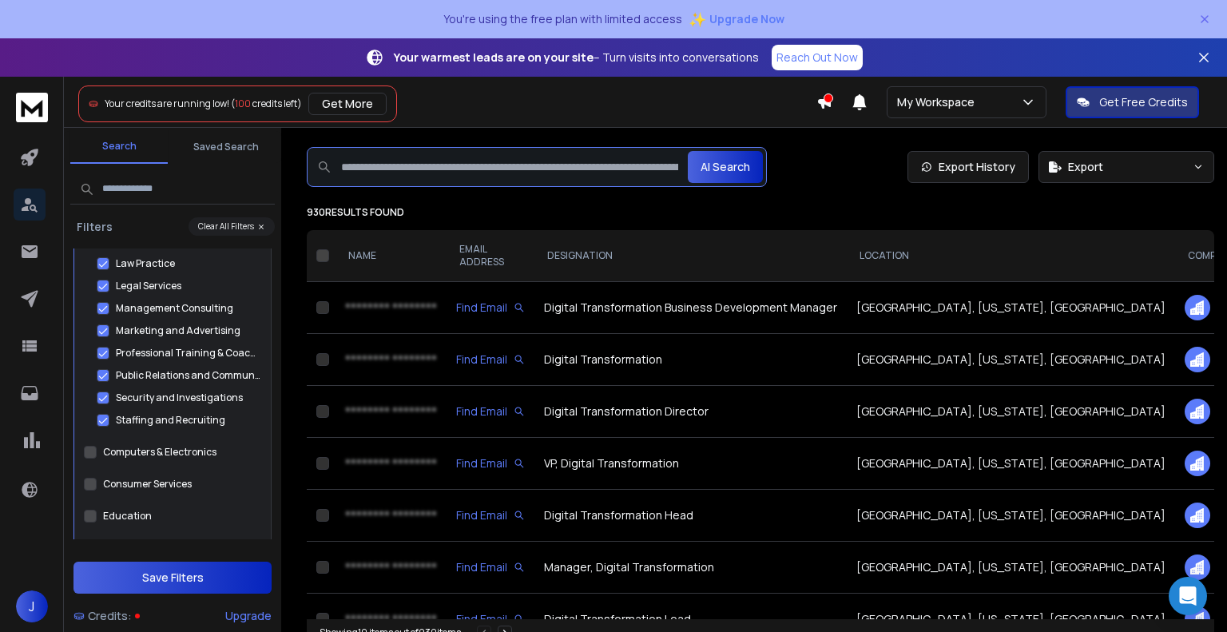
scroll to position [687, 0]
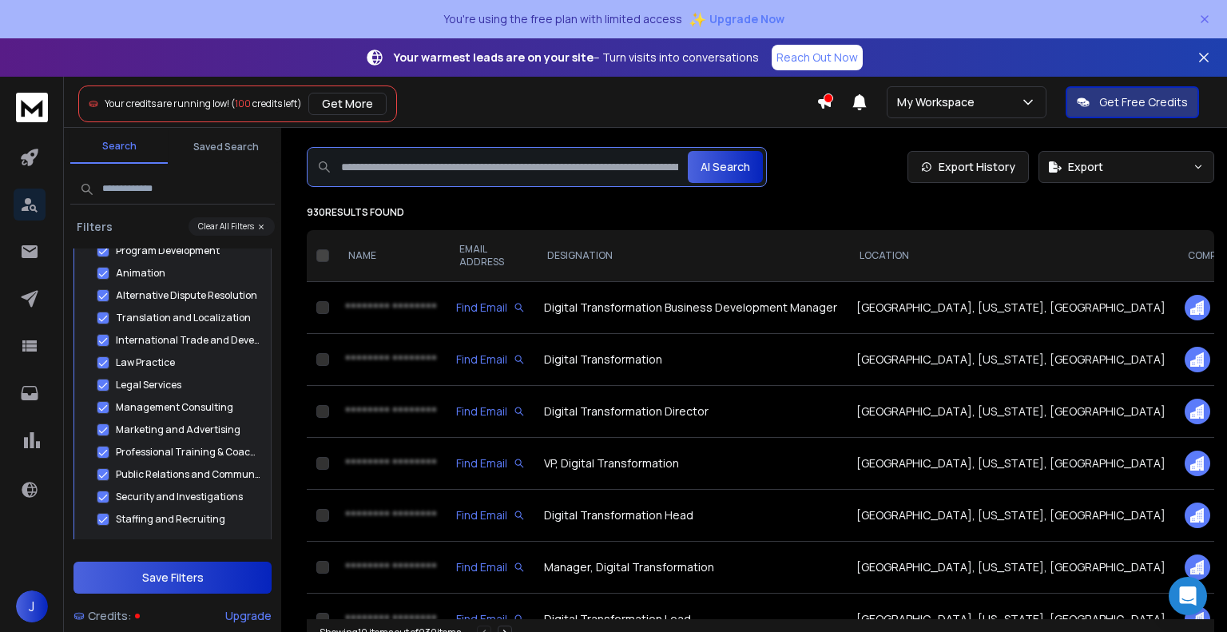
click at [102, 356] on Practice "Law Practice" at bounding box center [103, 362] width 13 height 13
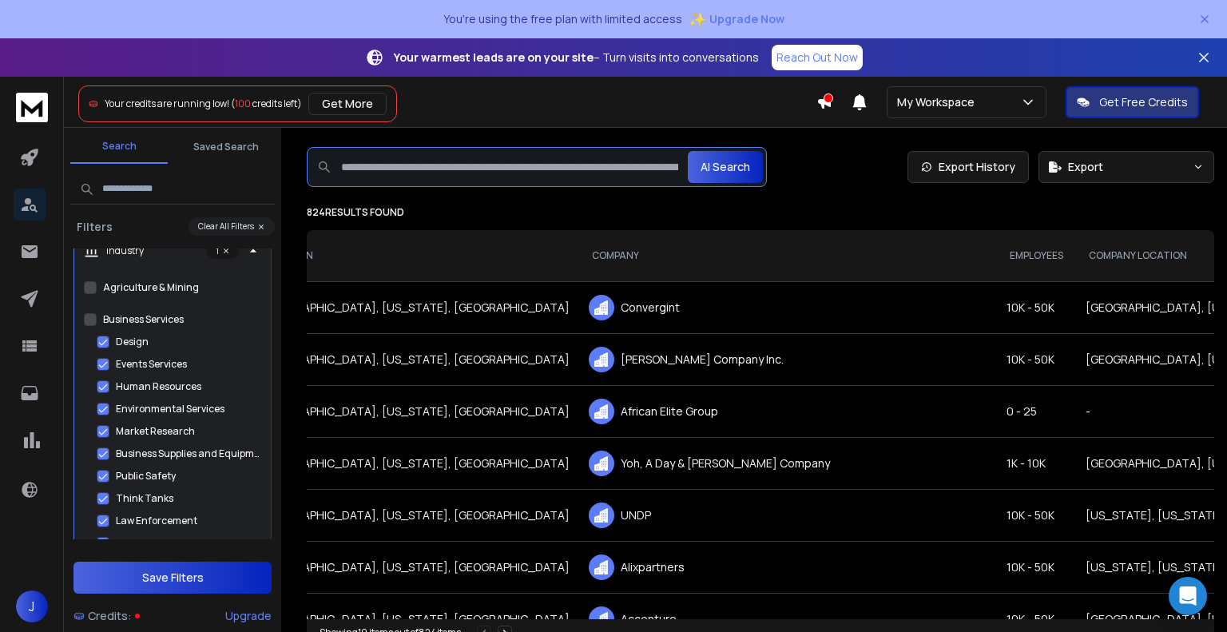
scroll to position [256, 0]
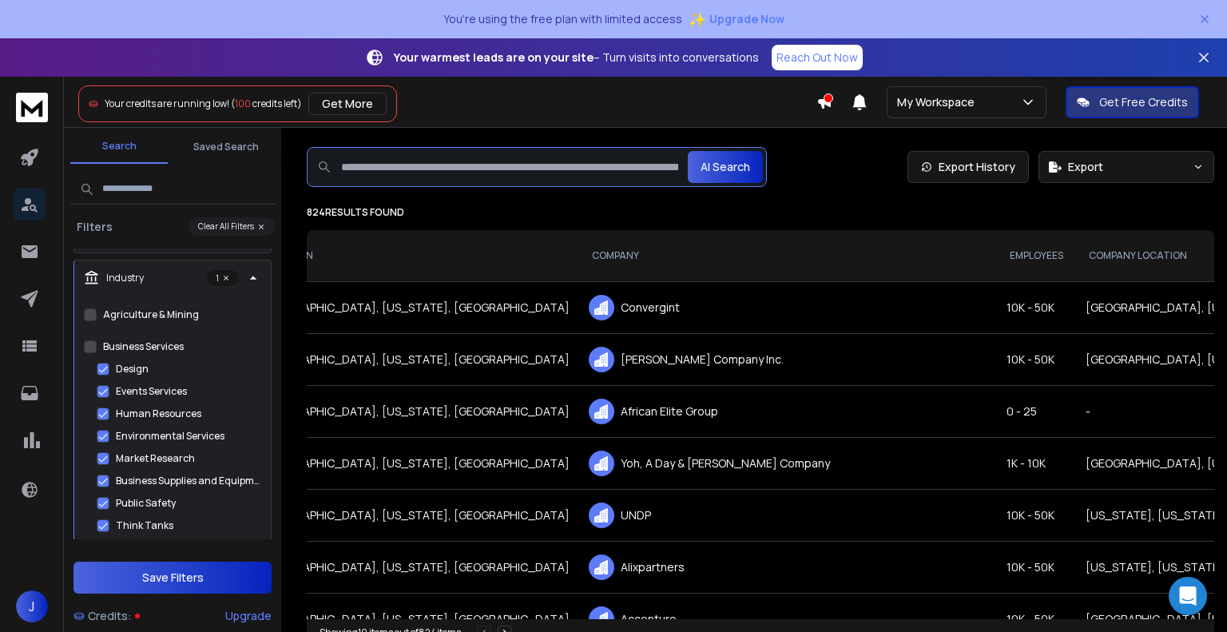
click at [171, 273] on div "Industry 1" at bounding box center [172, 278] width 177 height 16
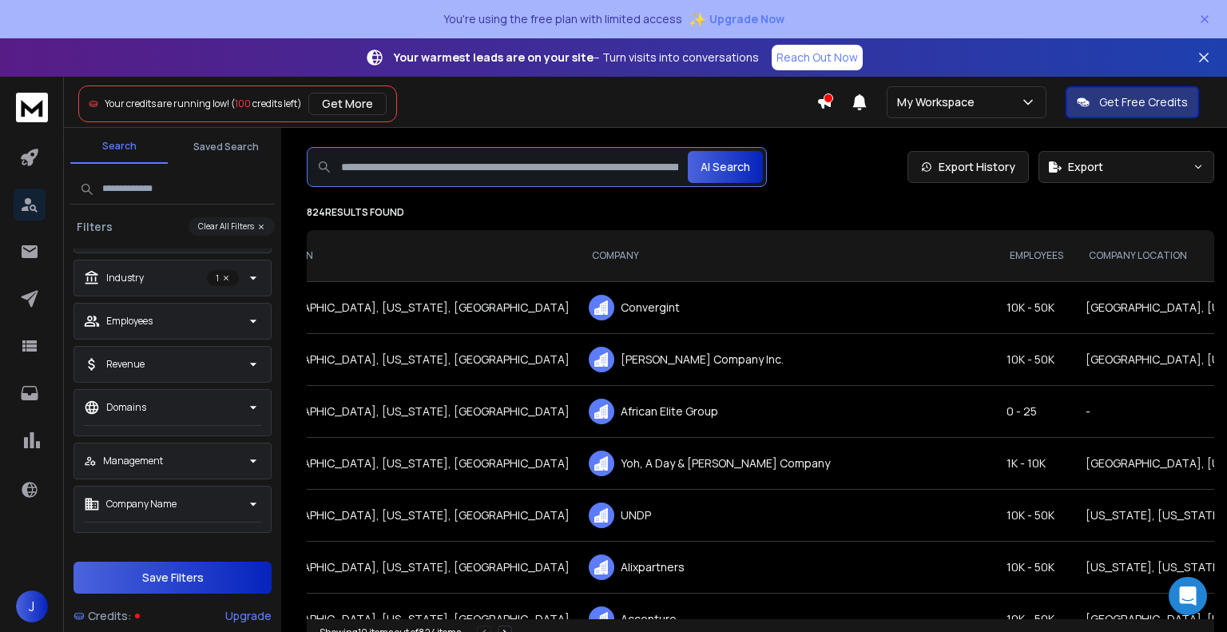
click at [176, 366] on div "Revenue" at bounding box center [172, 364] width 177 height 16
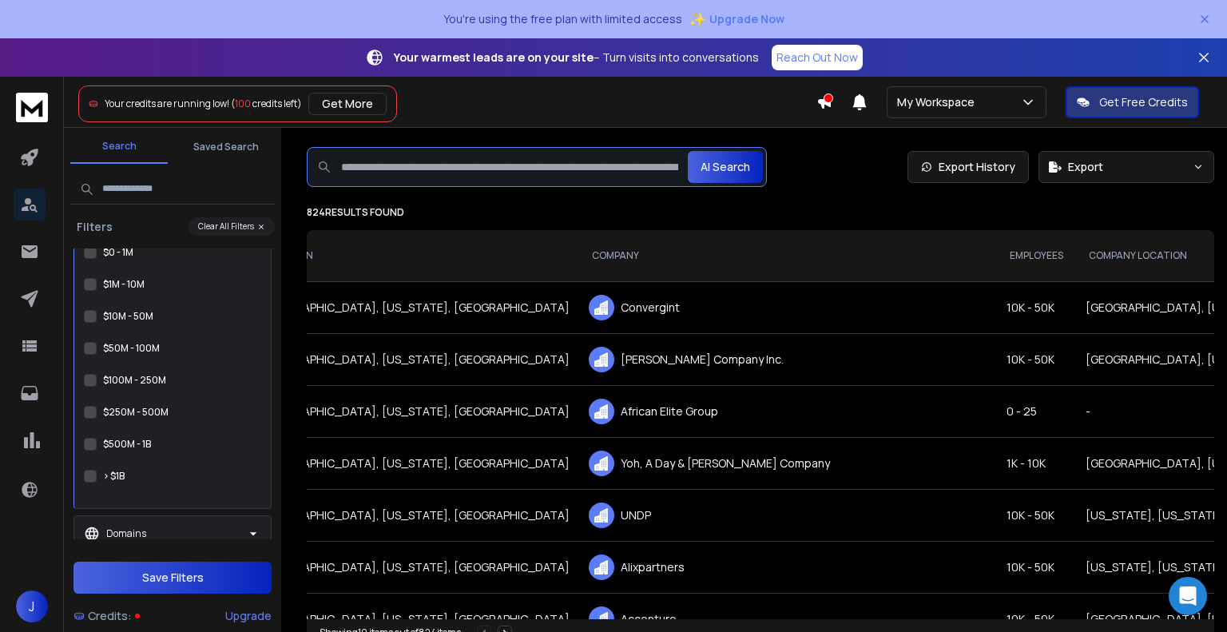
scroll to position [360, 0]
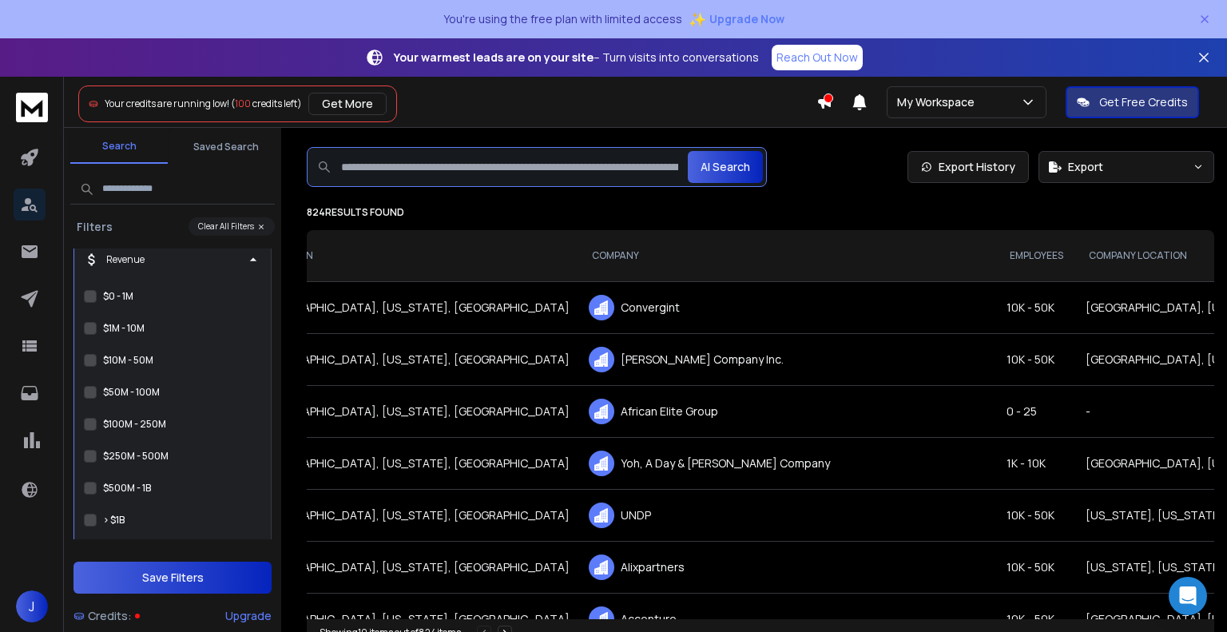
click at [84, 290] on div "$0 - 1M" at bounding box center [172, 296] width 177 height 13
click at [88, 296] on 1M "$0 - 1M" at bounding box center [90, 296] width 13 height 13
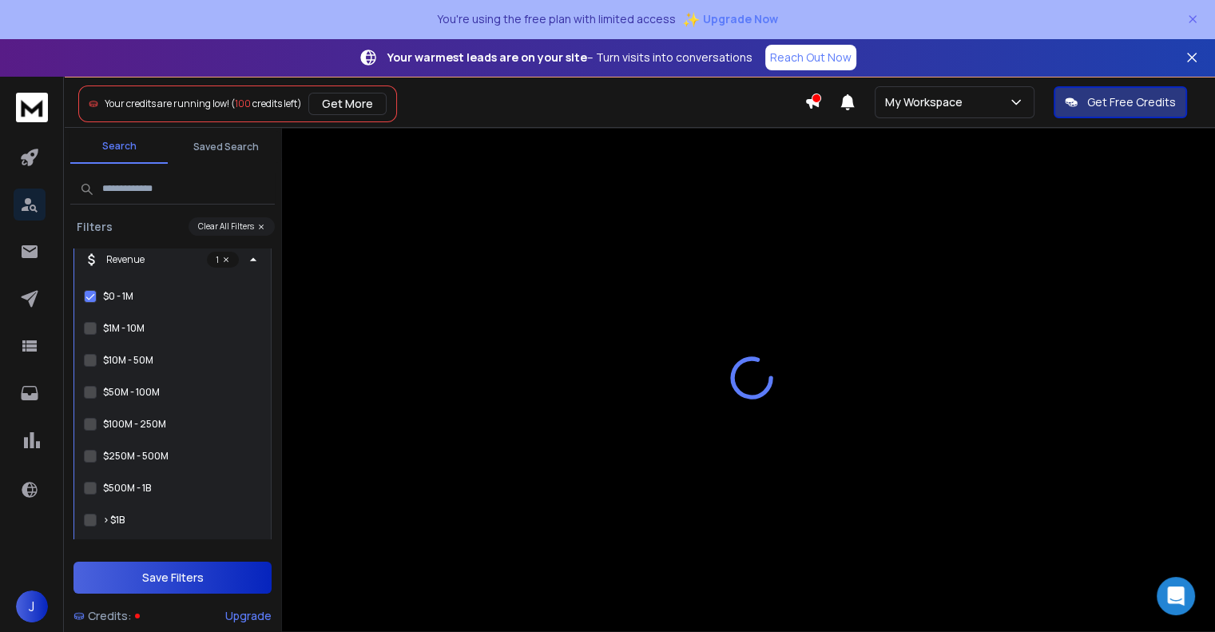
click at [89, 325] on 10M "$1M - 10M" at bounding box center [90, 328] width 13 height 13
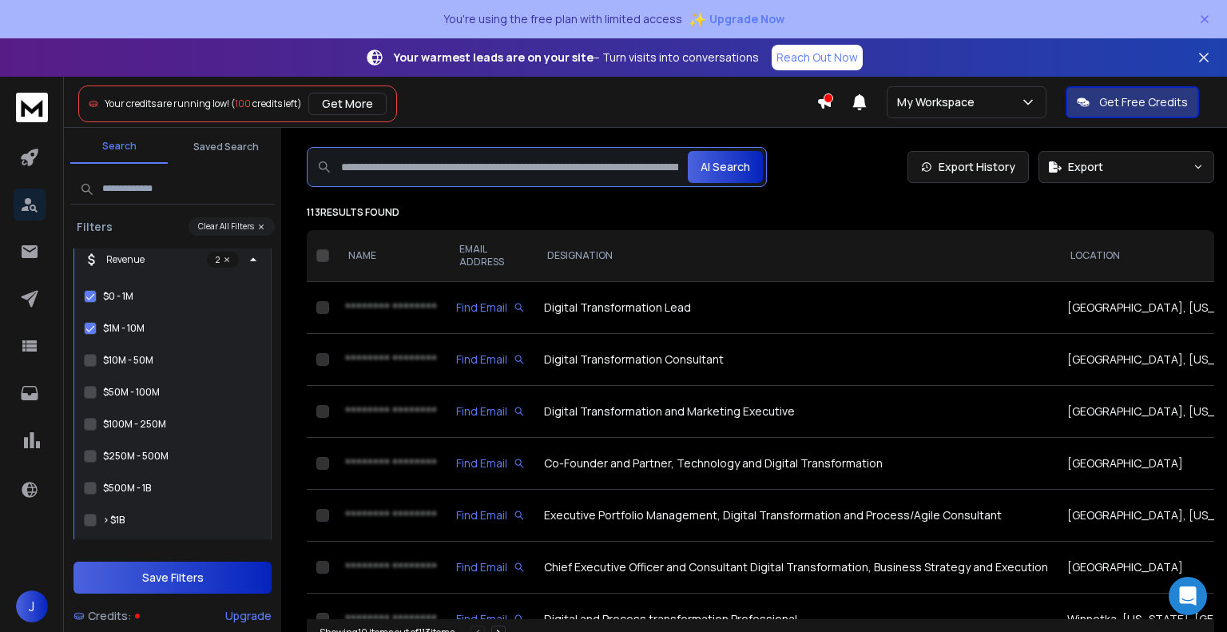
click at [89, 354] on 50M "$10M - 50M" at bounding box center [90, 360] width 13 height 13
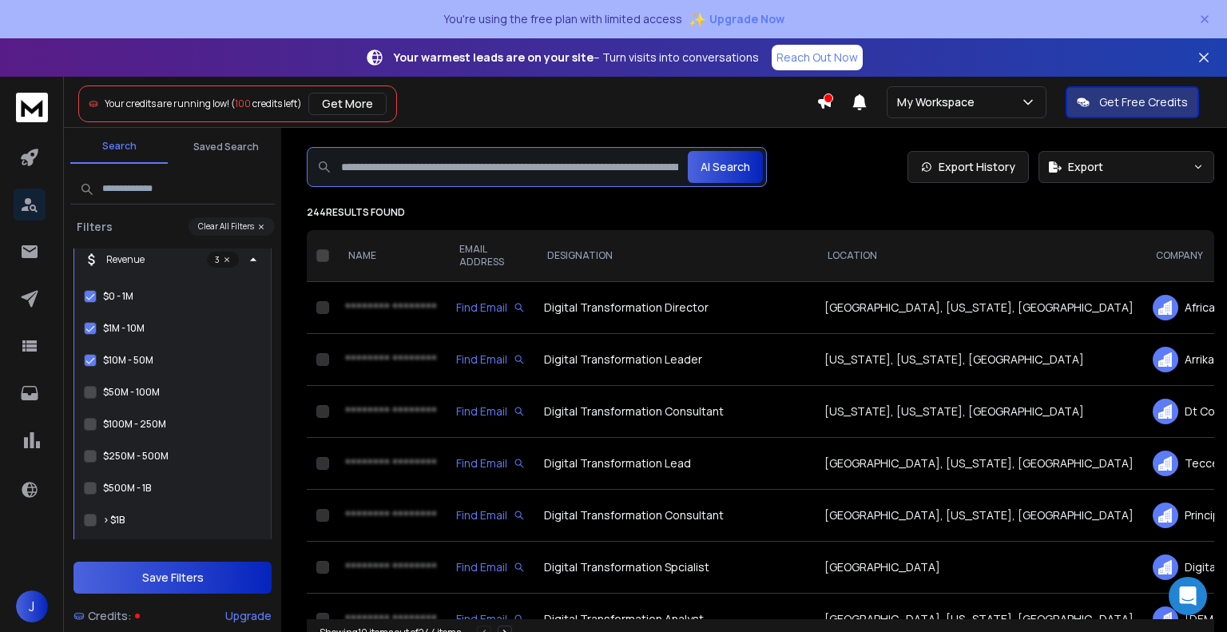
click at [250, 258] on icon at bounding box center [253, 259] width 6 height 3
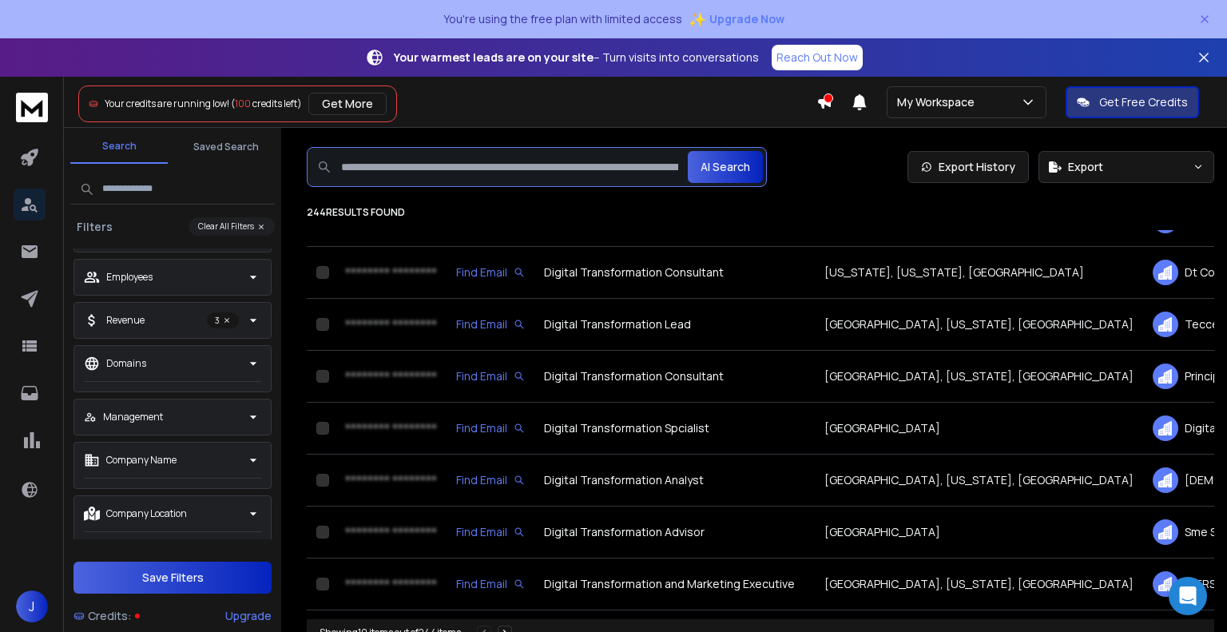
scroll to position [137, 0]
click at [189, 374] on div "Domains" at bounding box center [173, 368] width 198 height 47
click at [200, 356] on div "Domains" at bounding box center [172, 364] width 177 height 16
click at [209, 316] on div "Domains" at bounding box center [172, 323] width 177 height 16
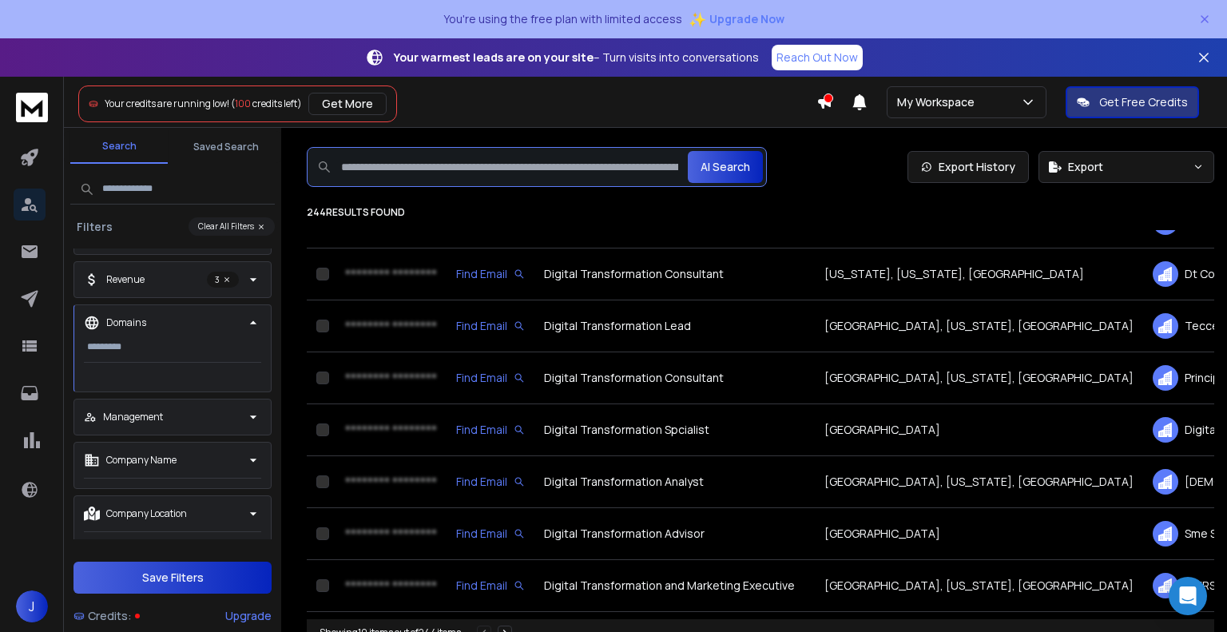
scroll to position [300, 0]
click at [310, 265] on td at bounding box center [321, 274] width 29 height 52
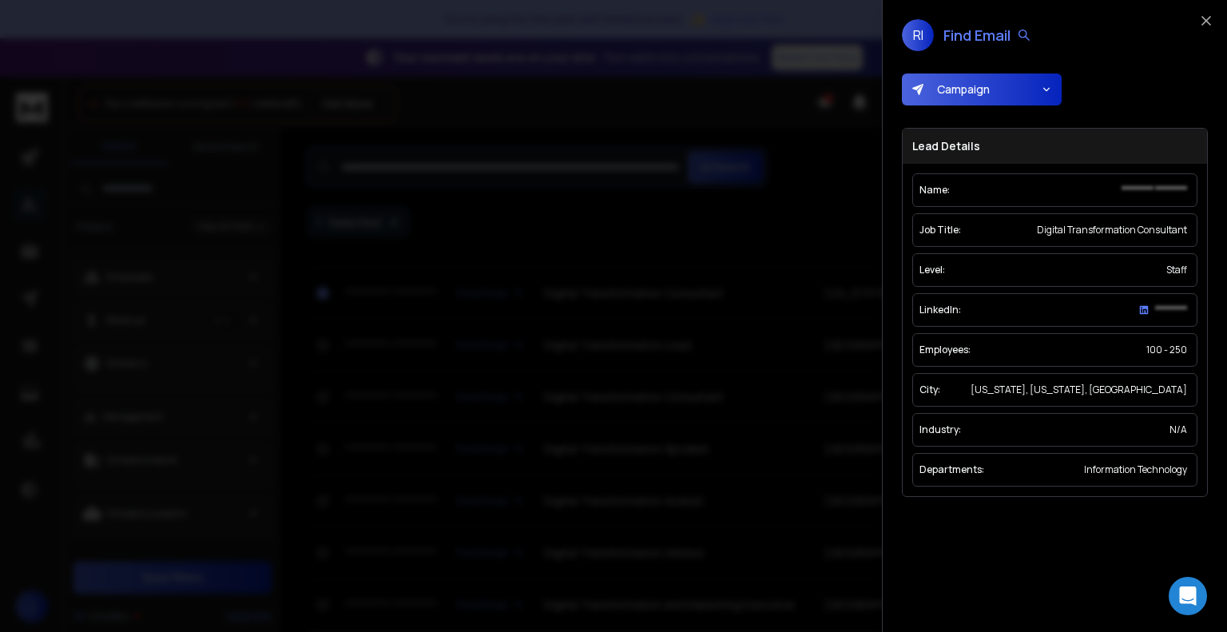
click at [1207, 16] on icon "button" at bounding box center [1206, 21] width 16 height 16
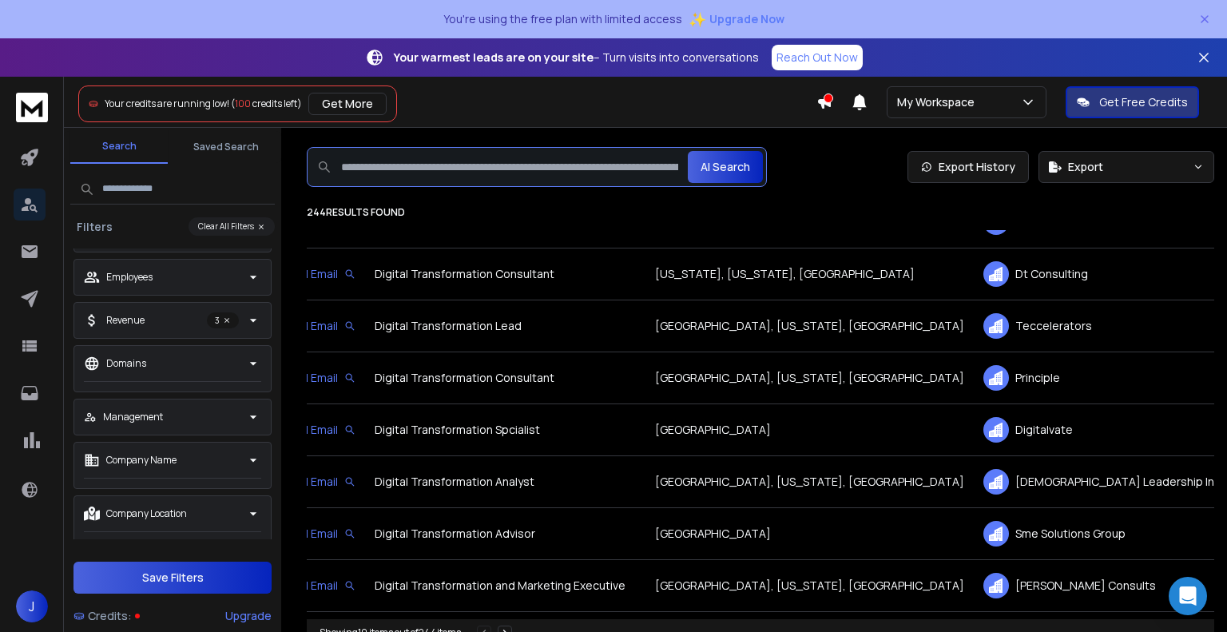
scroll to position [0, 169]
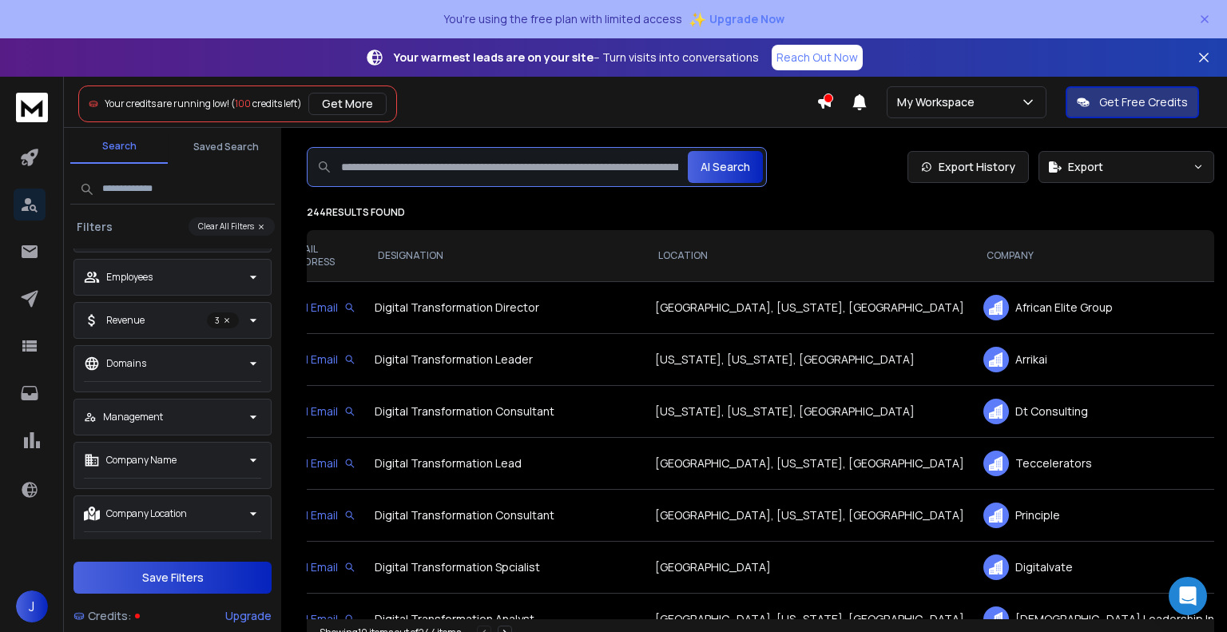
click at [974, 250] on th "COMPANY" at bounding box center [1211, 256] width 475 height 52
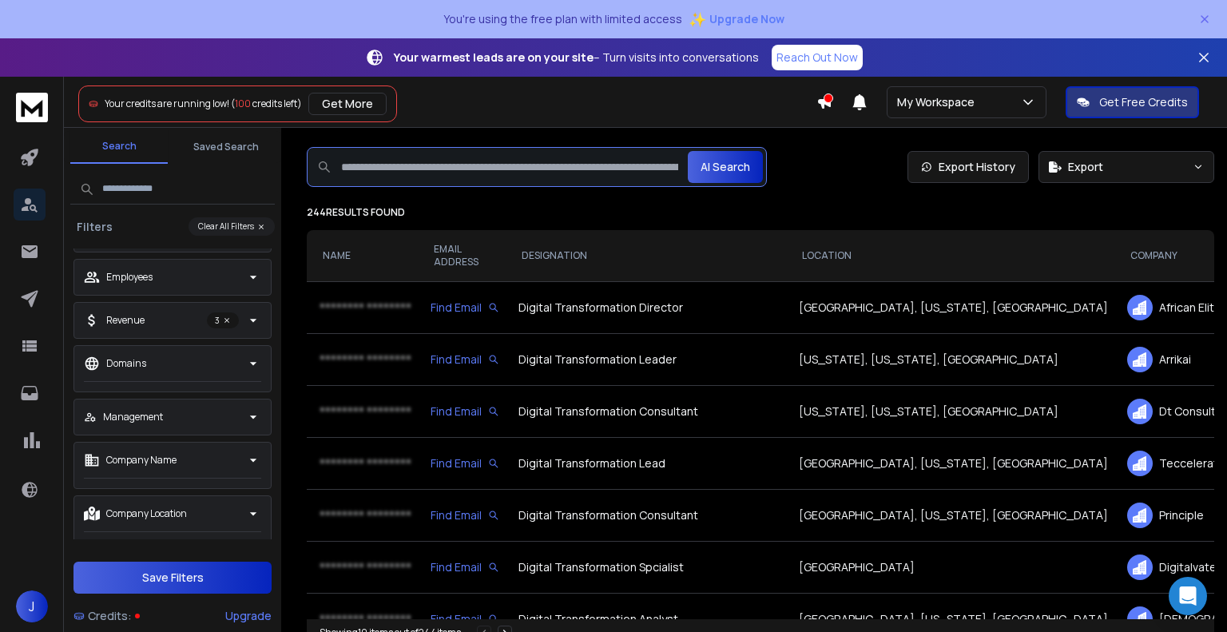
scroll to position [0, 0]
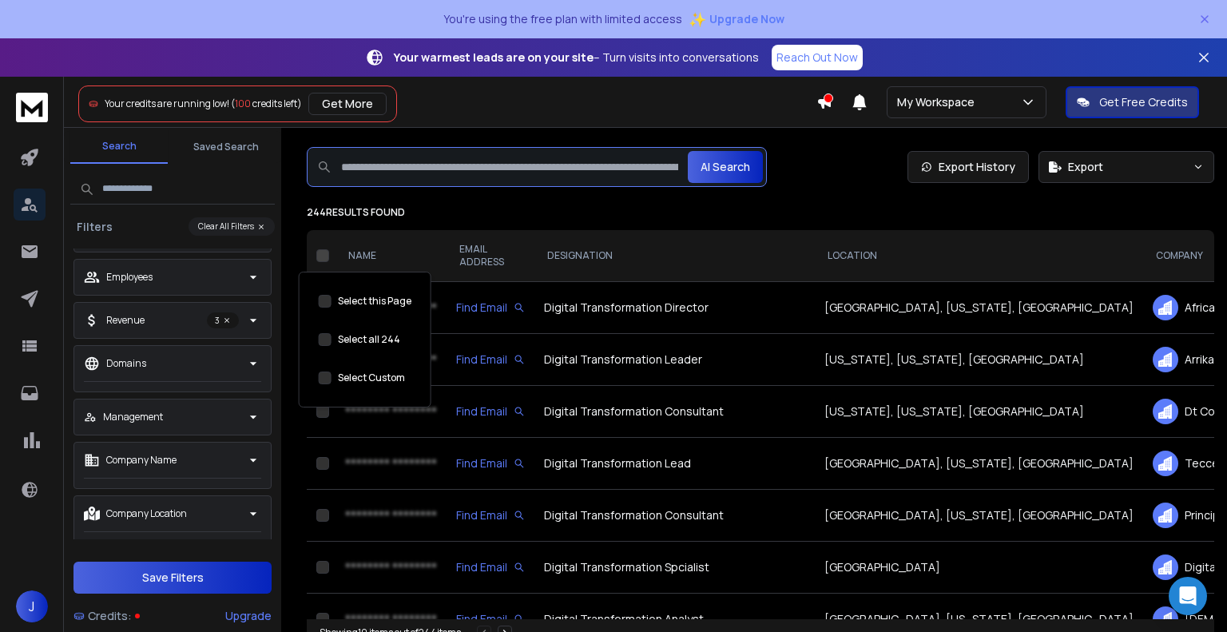
click at [323, 260] on button "Select this Page" at bounding box center [322, 255] width 13 height 13
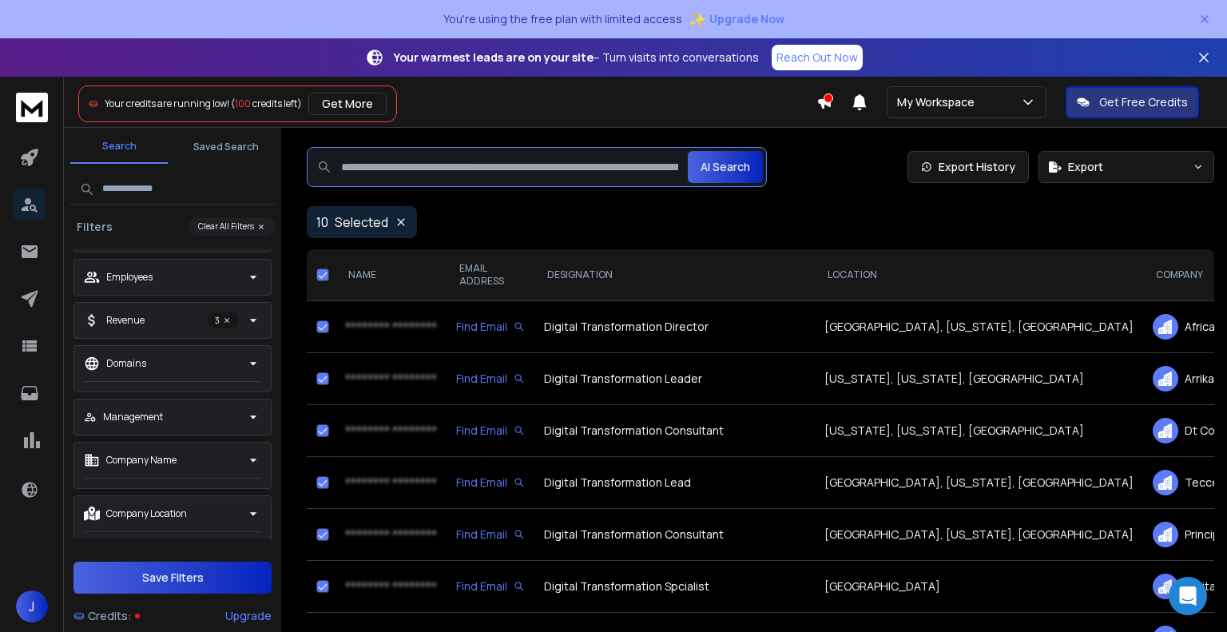
scroll to position [189, 0]
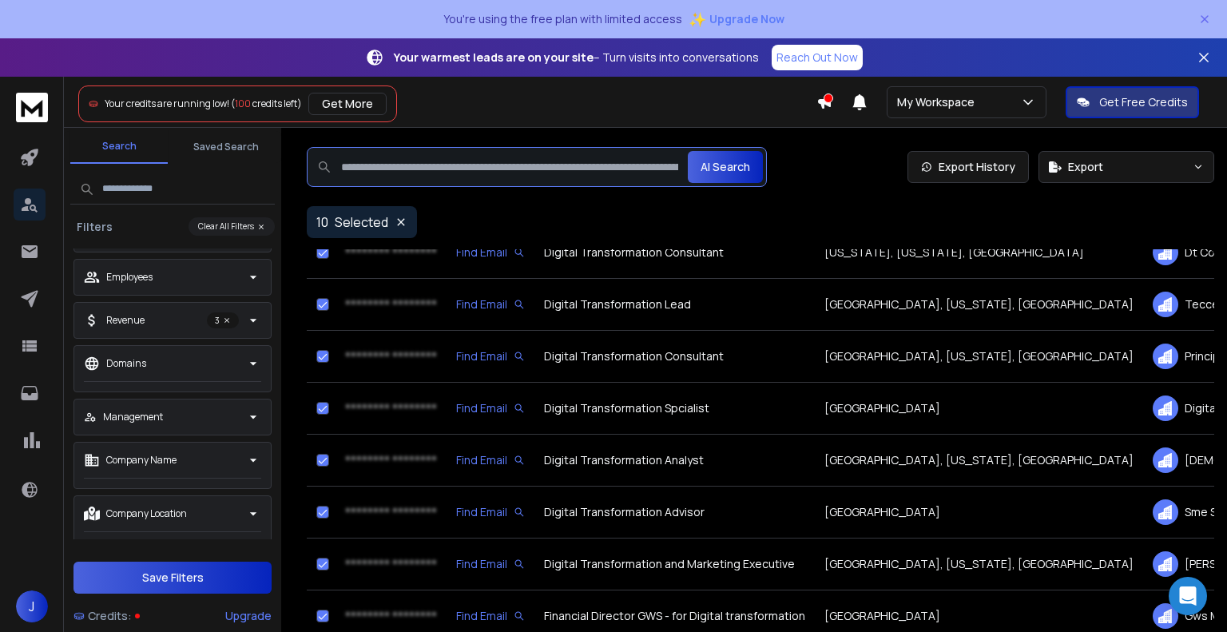
click at [176, 570] on button "Save Filters" at bounding box center [173, 578] width 198 height 32
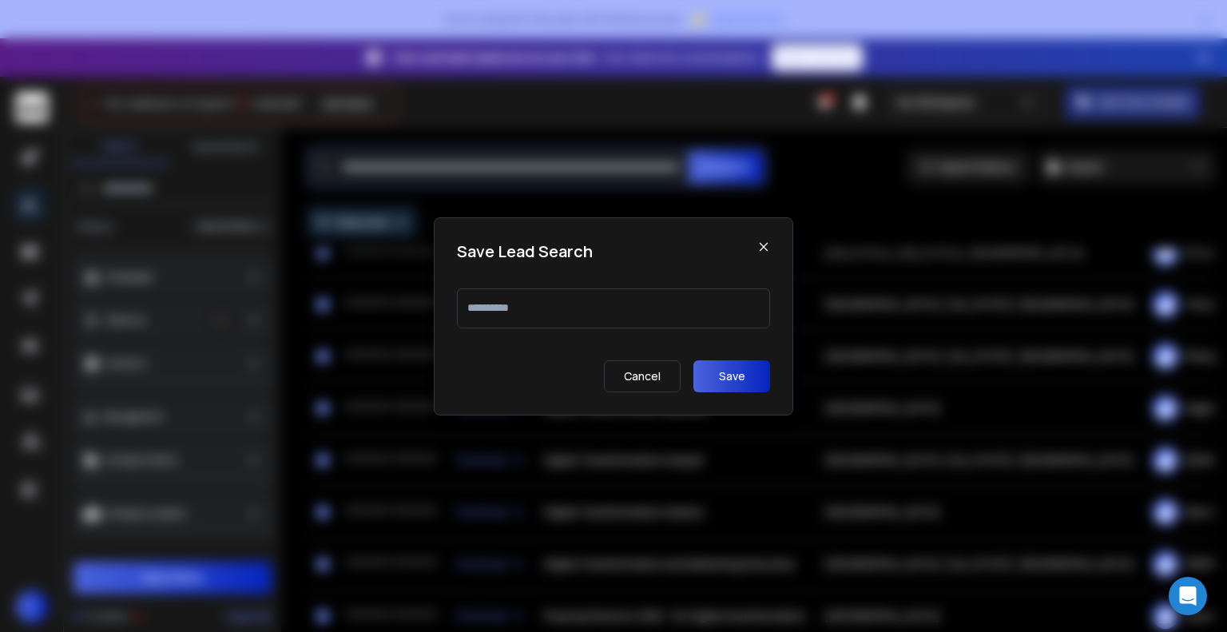
click at [511, 323] on input at bounding box center [613, 308] width 313 height 40
click at [592, 303] on input at bounding box center [613, 308] width 313 height 40
type input "*"
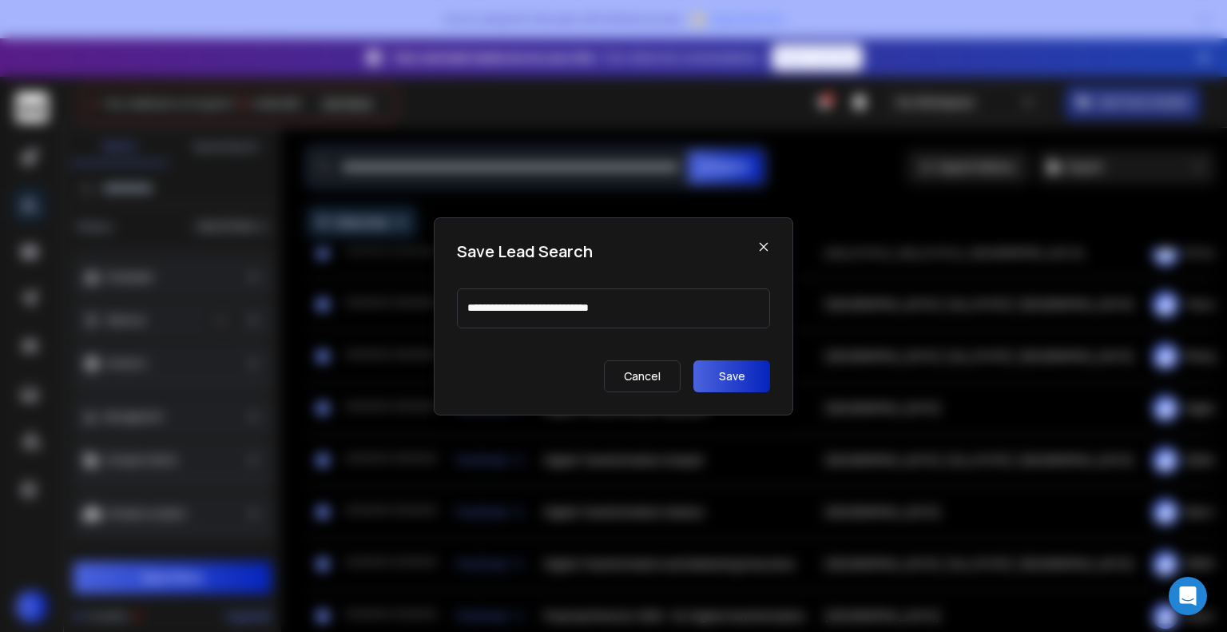
type input "**********"
click at [737, 370] on button "Save" at bounding box center [732, 376] width 77 height 32
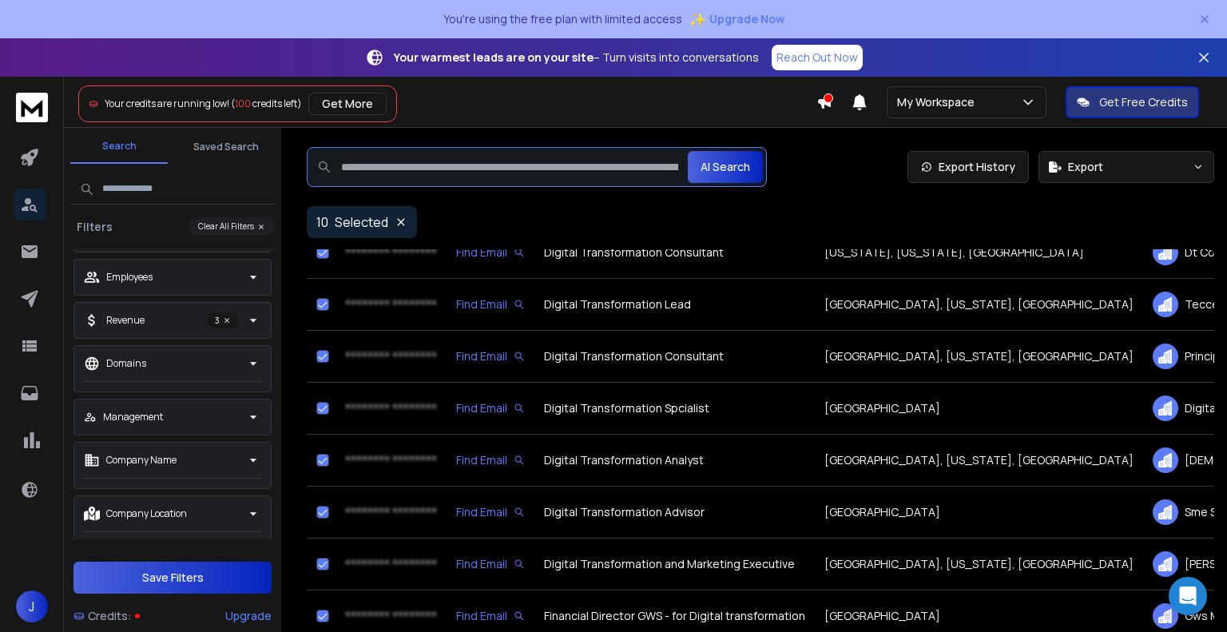
scroll to position [0, 0]
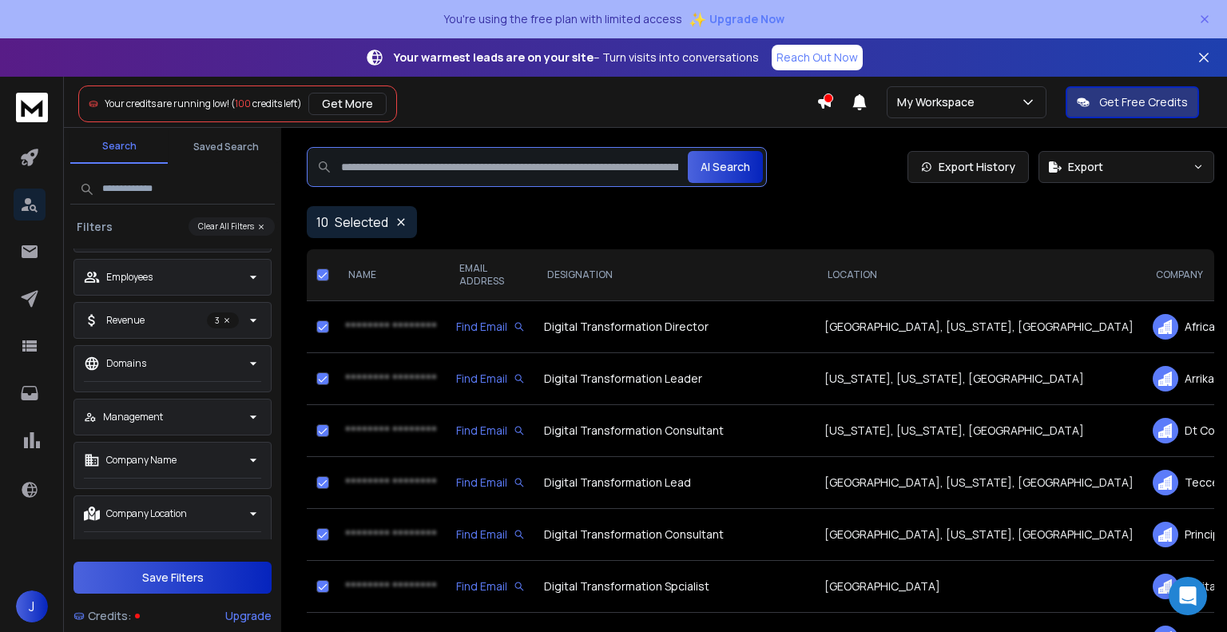
click at [337, 213] on p "Selected" at bounding box center [362, 222] width 54 height 19
click at [407, 218] on icon at bounding box center [401, 222] width 13 height 13
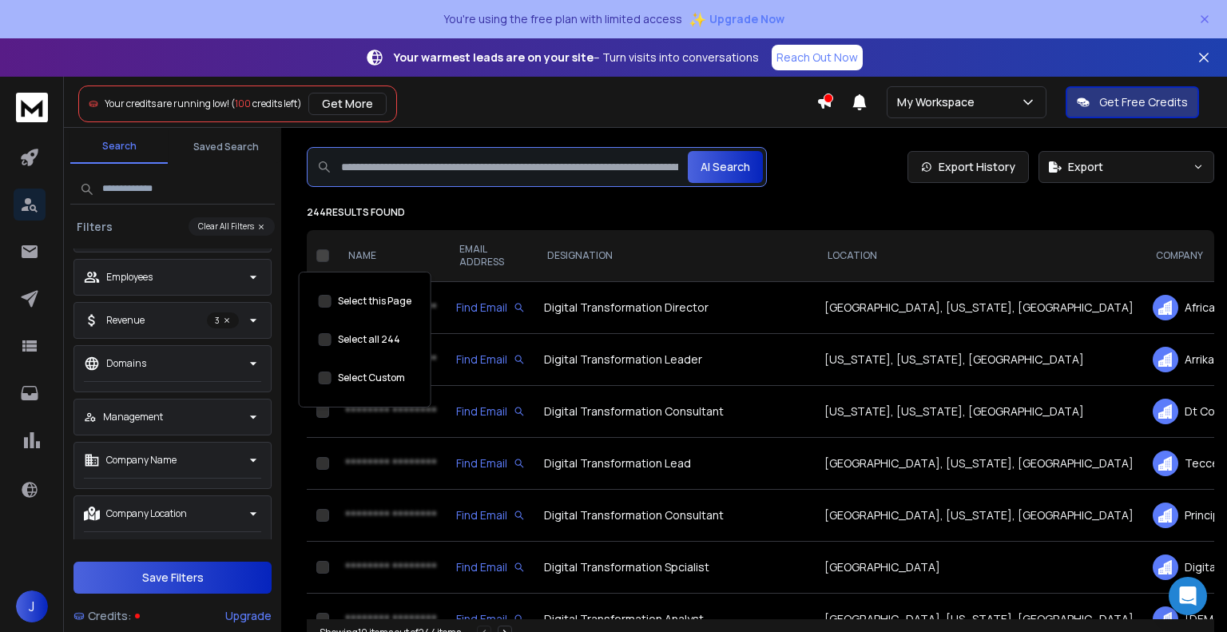
click at [325, 258] on button "Select this Page" at bounding box center [322, 255] width 13 height 13
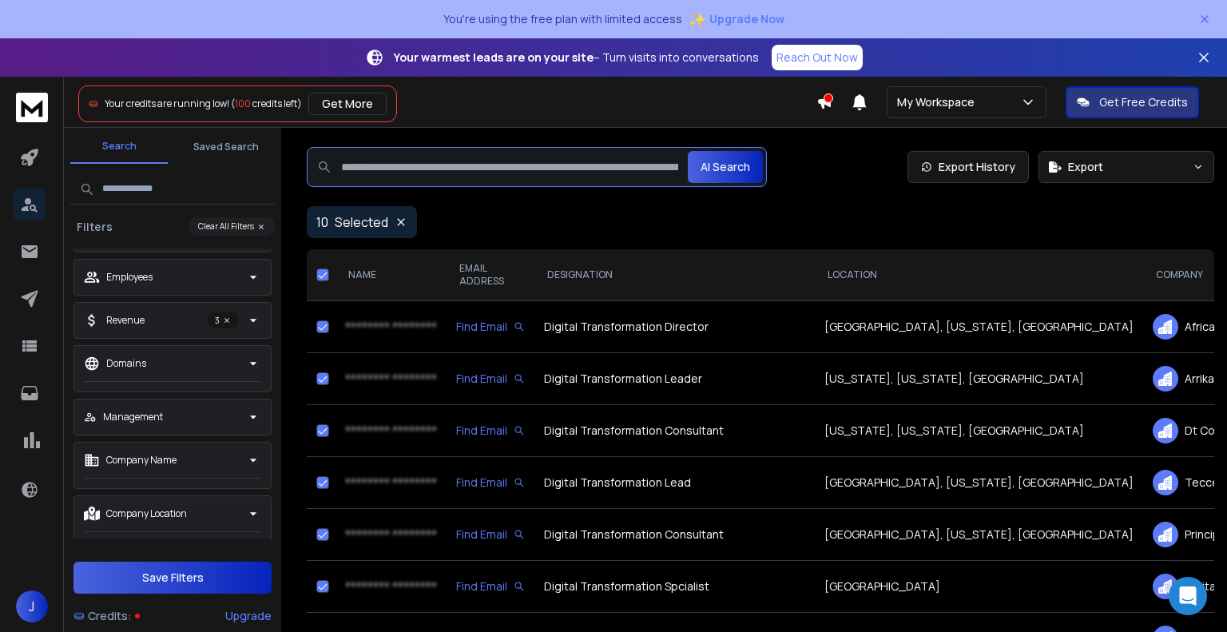
scroll to position [189, 0]
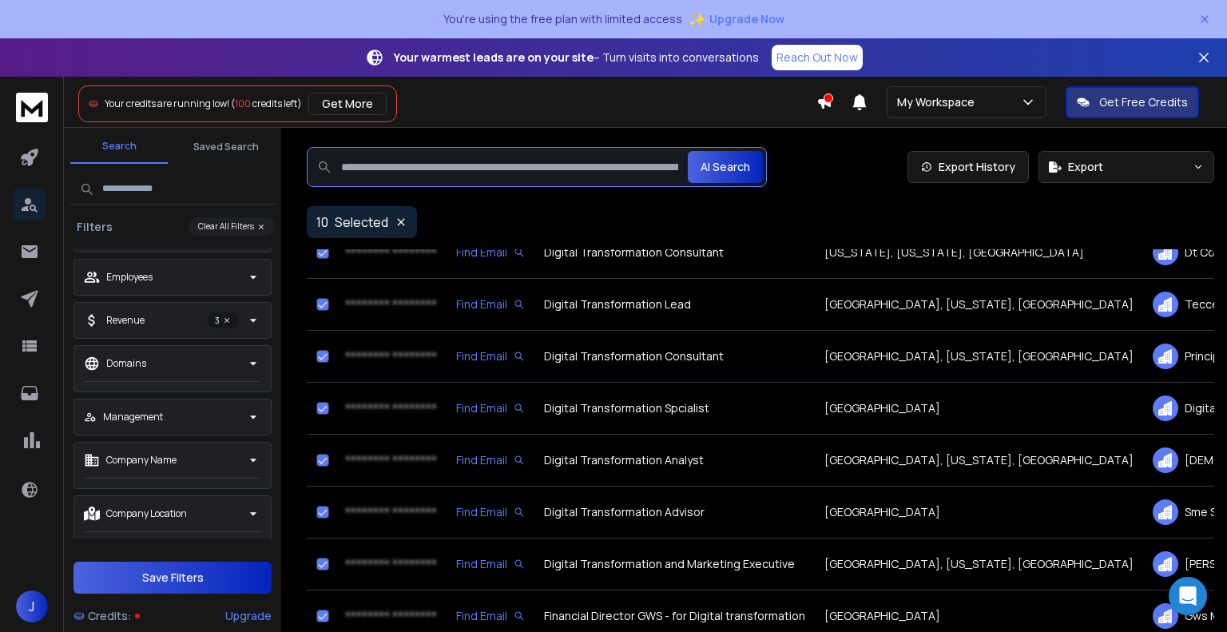
click at [1186, 594] on icon "Open Intercom Messenger" at bounding box center [1188, 595] width 17 height 19
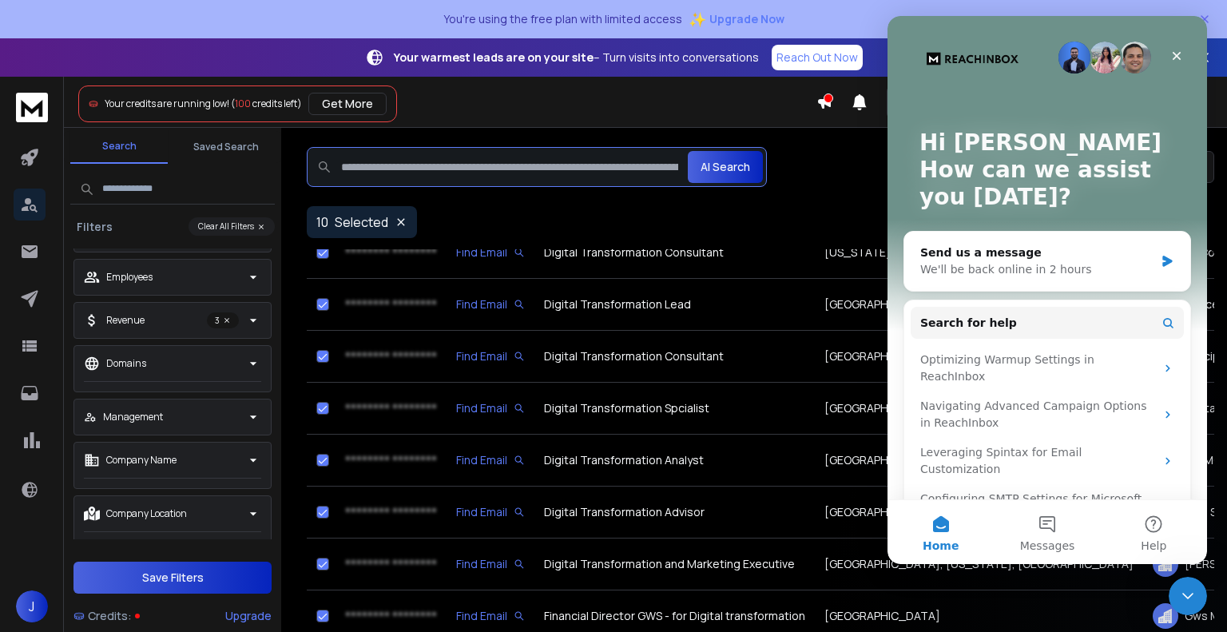
scroll to position [0, 0]
click at [1178, 50] on icon "Close" at bounding box center [1177, 56] width 13 height 13
